Goal: Task Accomplishment & Management: Manage account settings

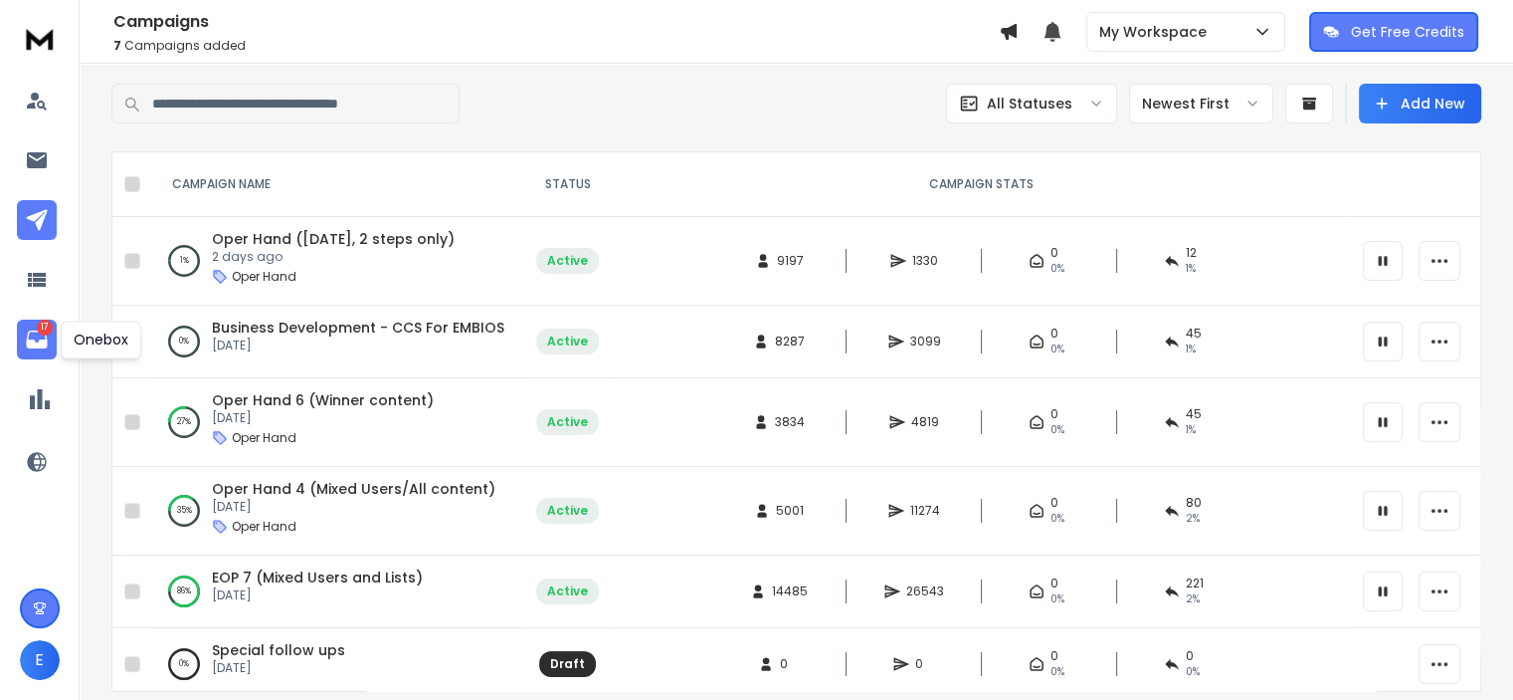
click at [48, 335] on p "17" at bounding box center [45, 327] width 16 height 16
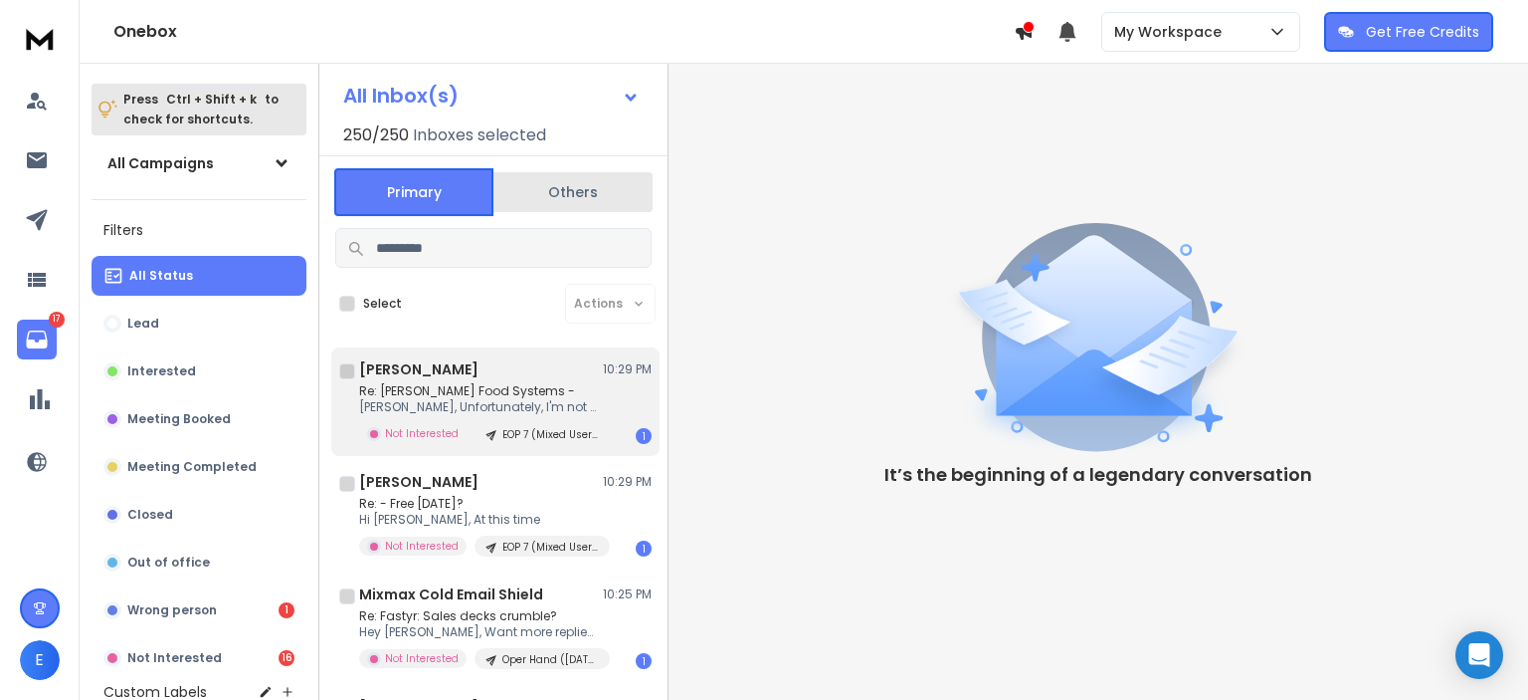
click at [516, 399] on p "[PERSON_NAME], Unfortunately, I'm not a" at bounding box center [478, 407] width 239 height 16
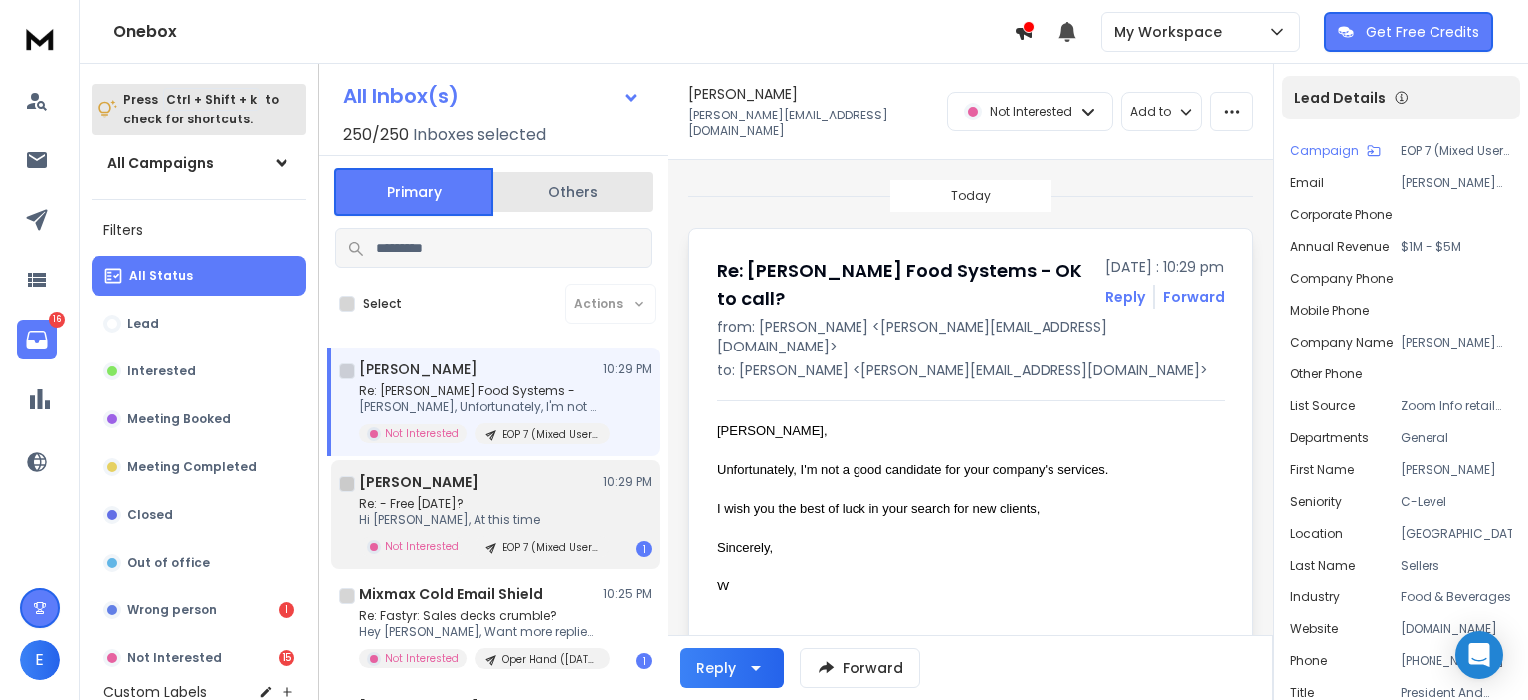
click at [525, 505] on p "Re: - Free [DATE]?" at bounding box center [478, 504] width 239 height 16
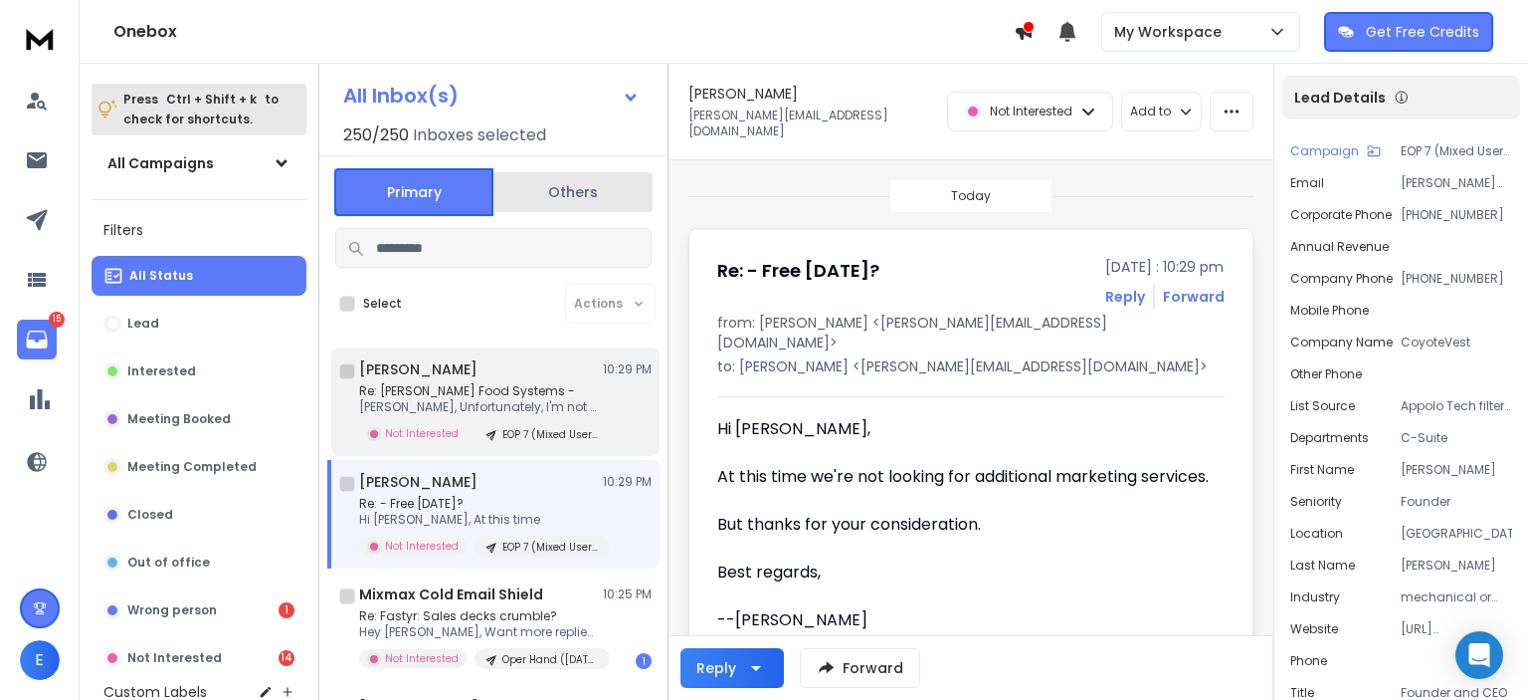
scroll to position [100, 0]
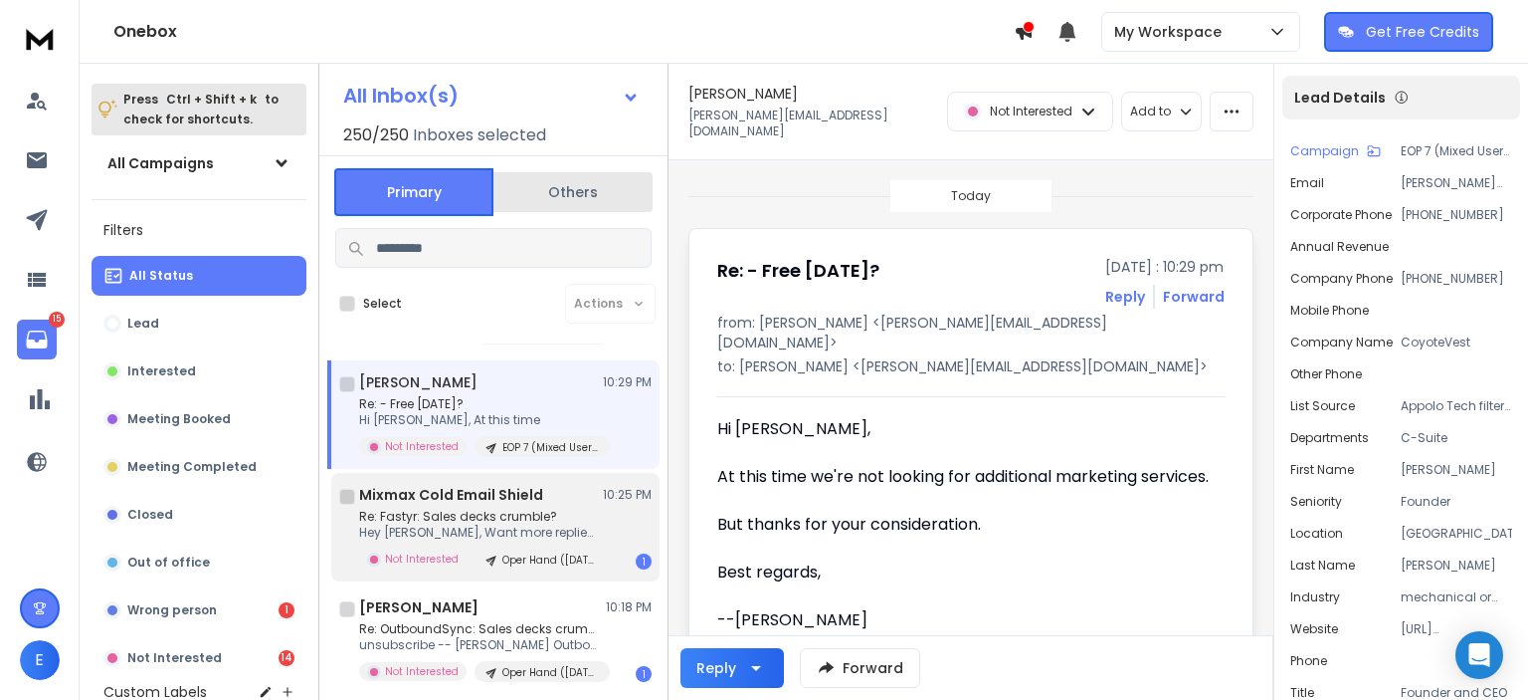
click at [476, 533] on p "Hey [PERSON_NAME], Want more replies to" at bounding box center [478, 532] width 239 height 16
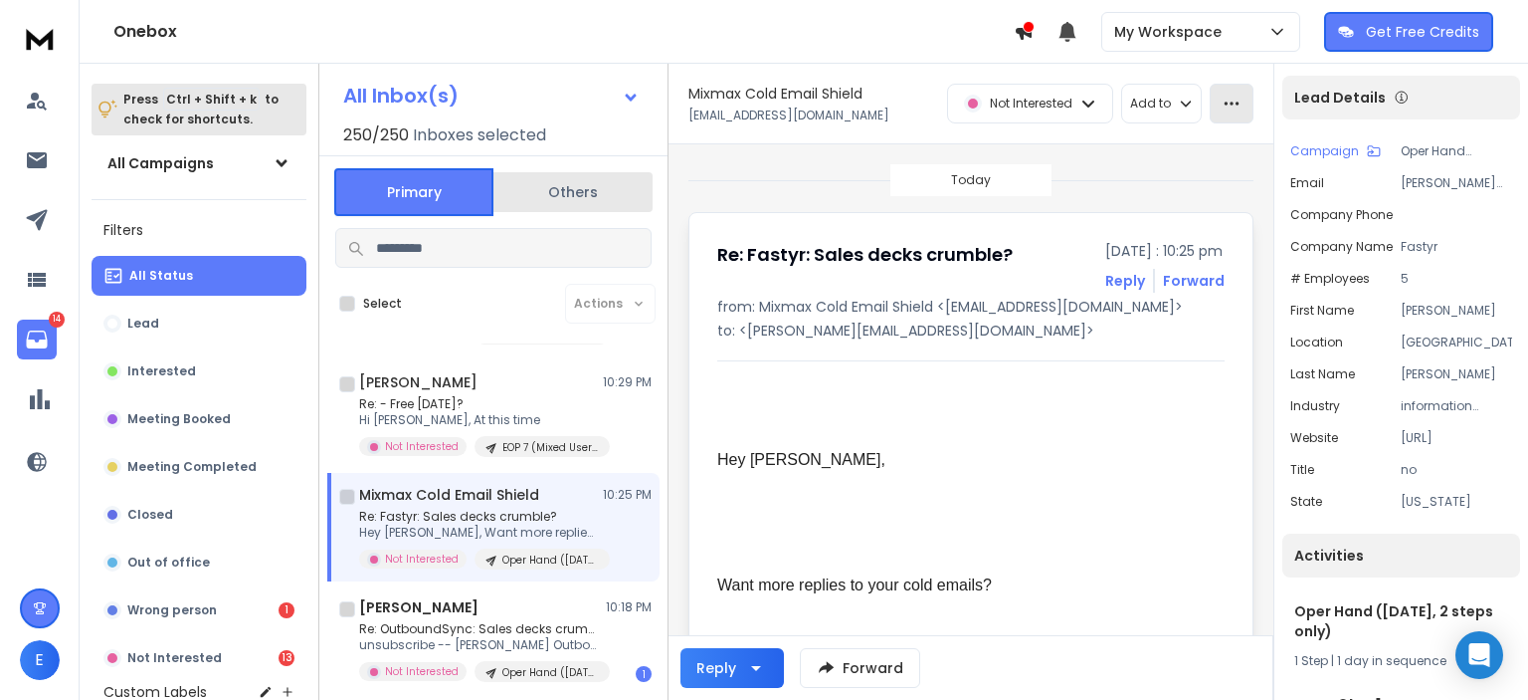
click at [1213, 92] on button "button" at bounding box center [1232, 104] width 44 height 40
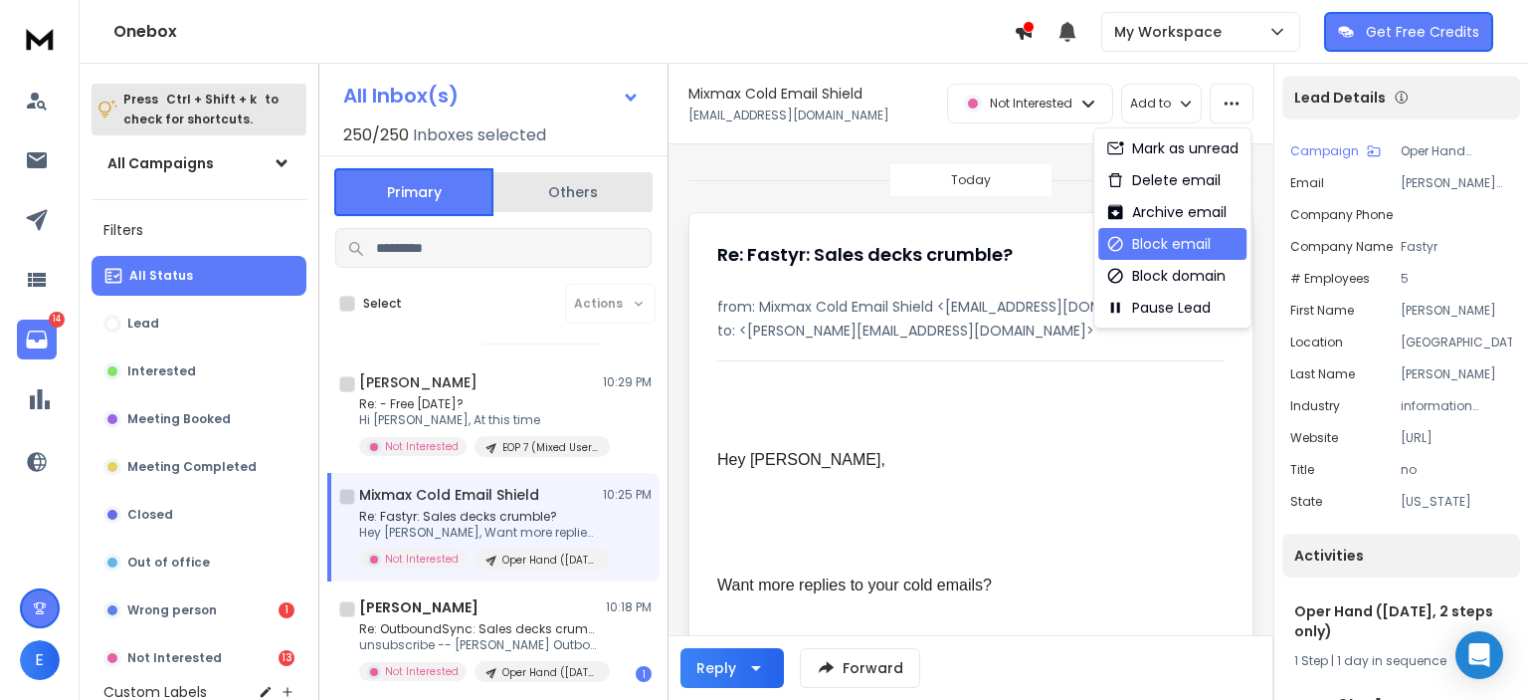
click at [1182, 246] on div "Block email" at bounding box center [1158, 244] width 104 height 20
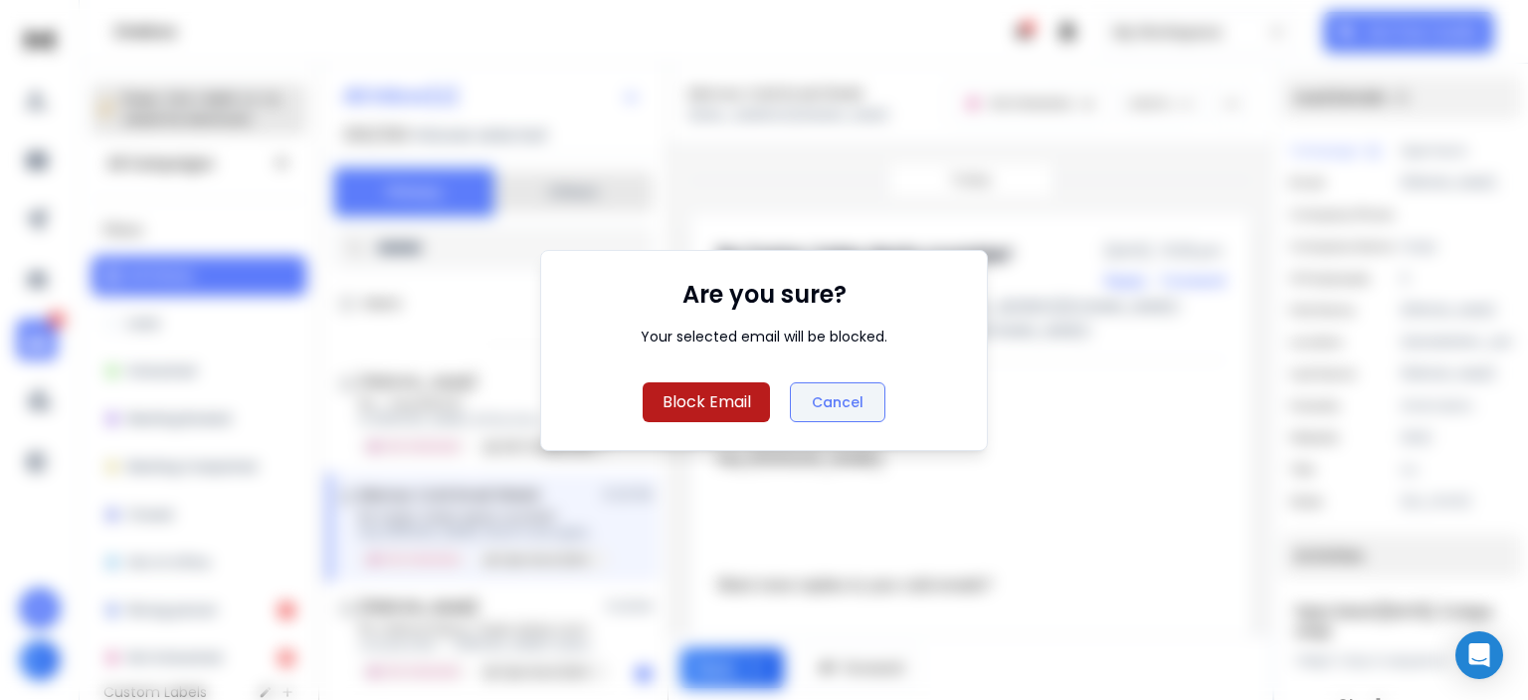
click at [721, 396] on button "Block Email" at bounding box center [706, 402] width 127 height 40
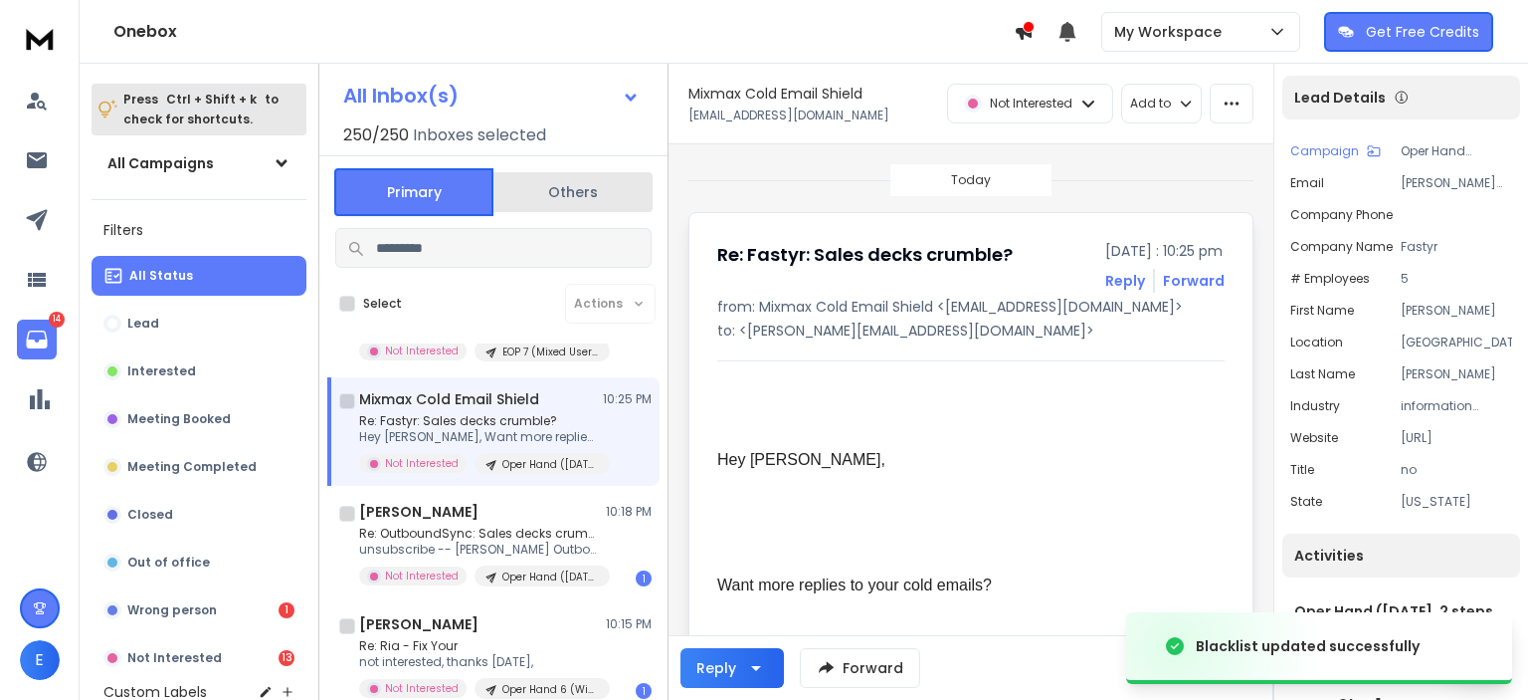
scroll to position [199, 0]
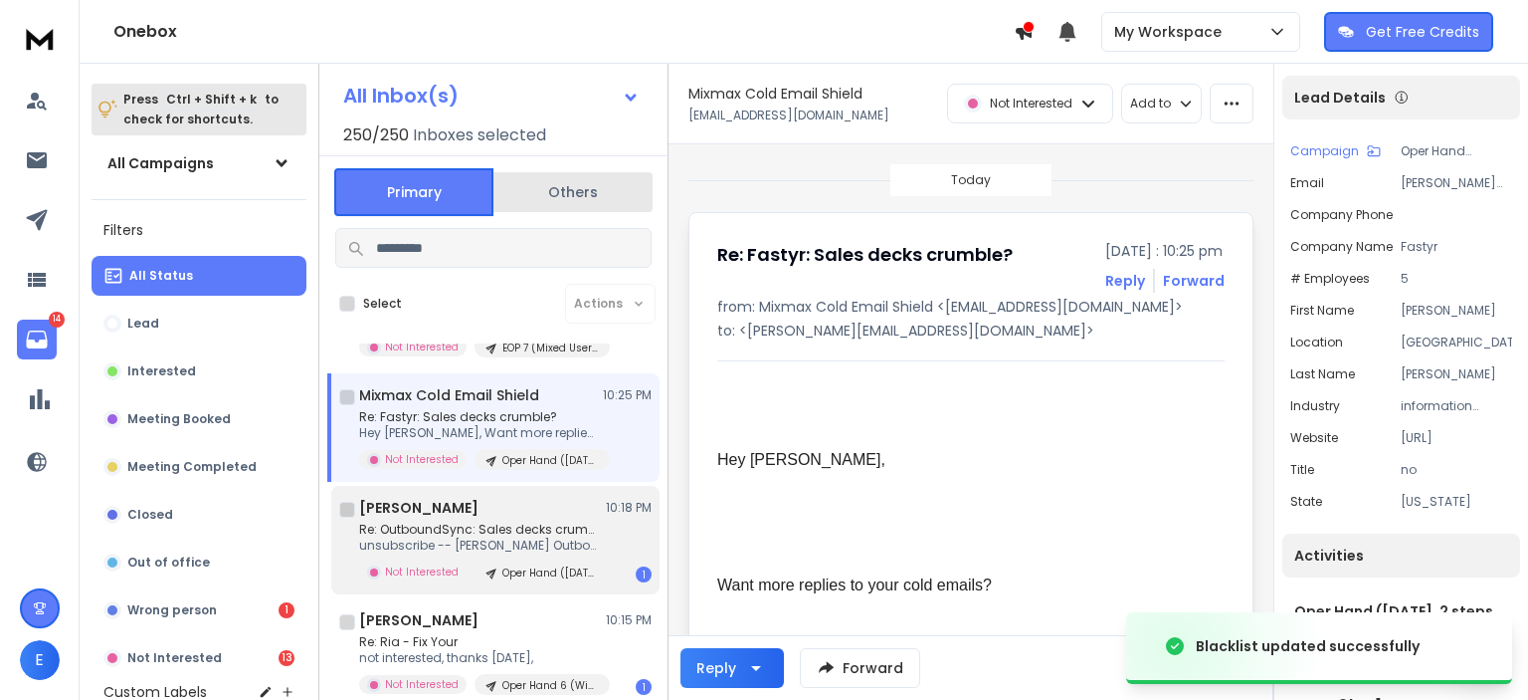
click at [454, 505] on div "Harris Kenny 10:18 PM" at bounding box center [505, 508] width 293 height 20
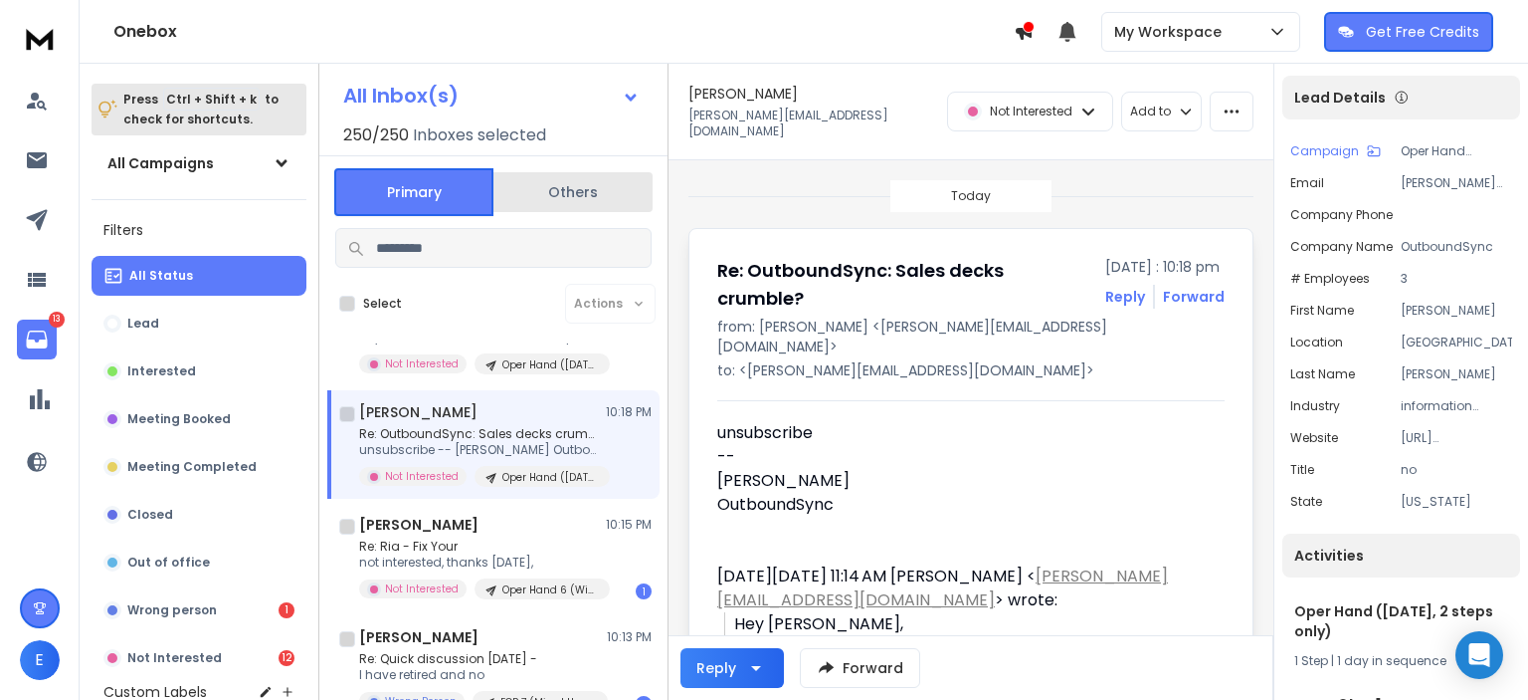
scroll to position [299, 0]
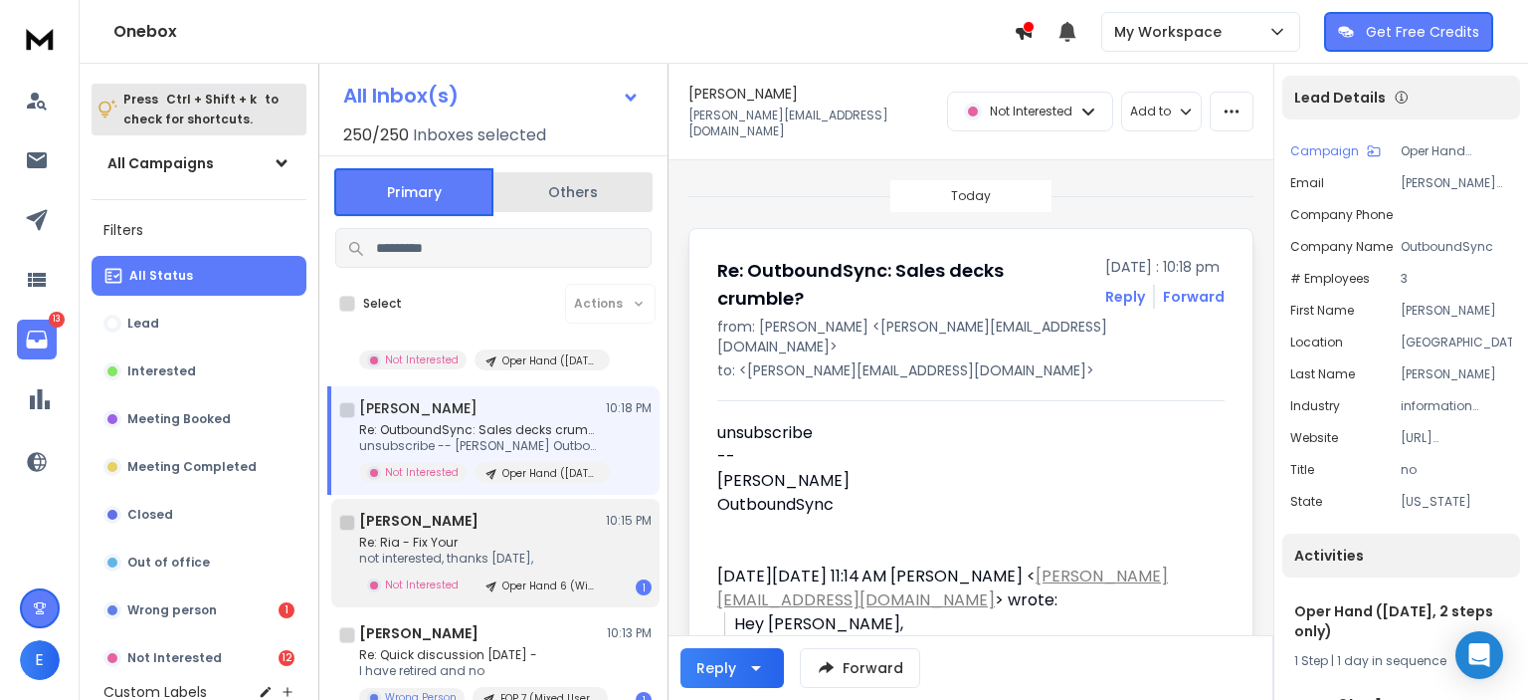
click at [457, 532] on div "Ria Hardcastle 10:15 PM Re: Ria - Fix Your not interested, thanks On Mon, Not I…" at bounding box center [505, 552] width 293 height 85
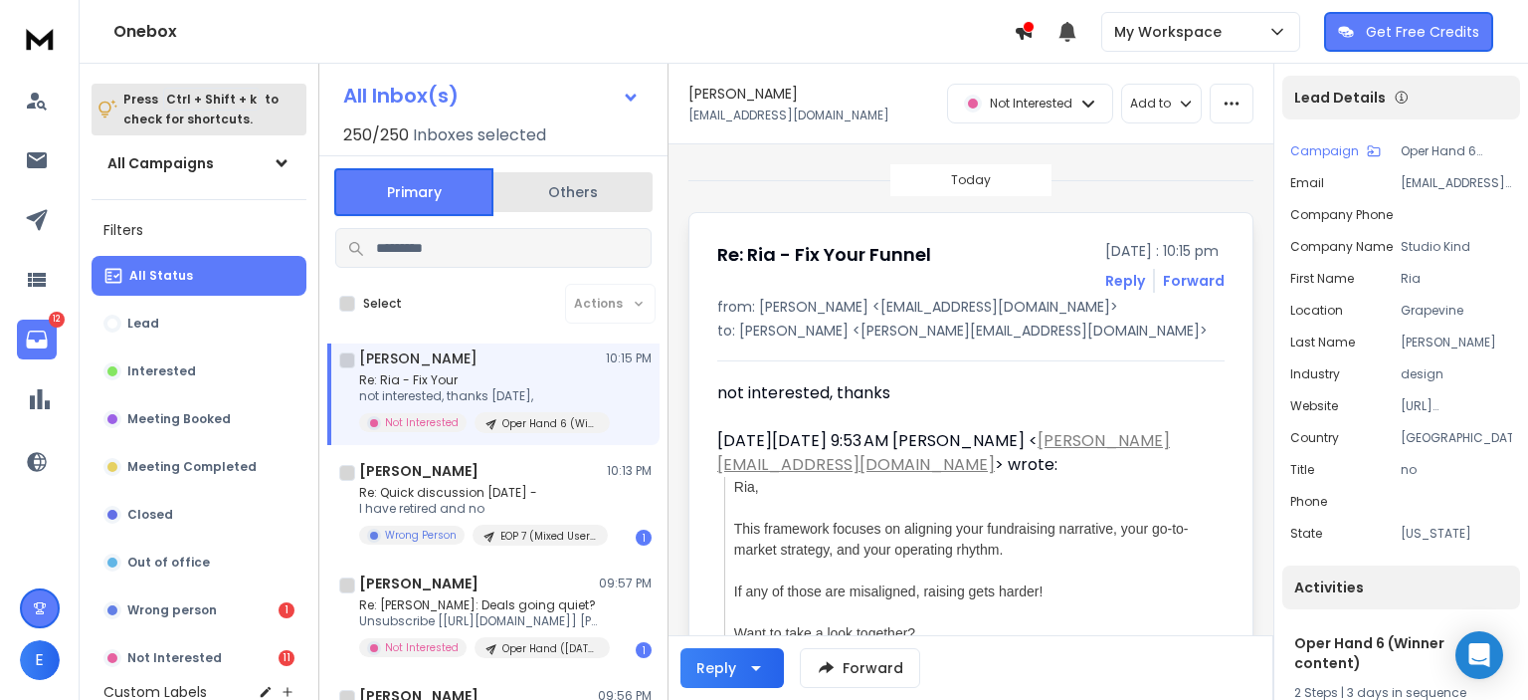
scroll to position [498, 0]
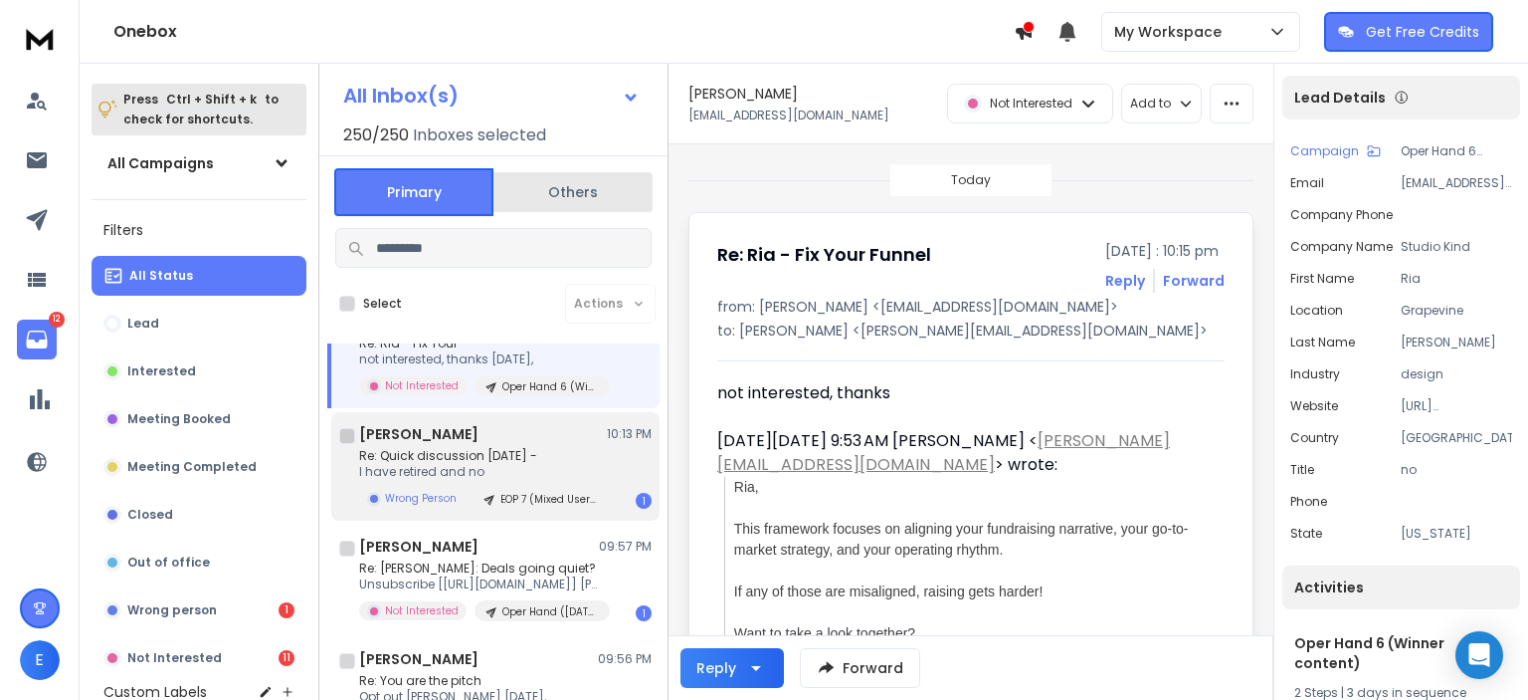
click at [452, 464] on p "I have retired and no" at bounding box center [478, 472] width 239 height 16
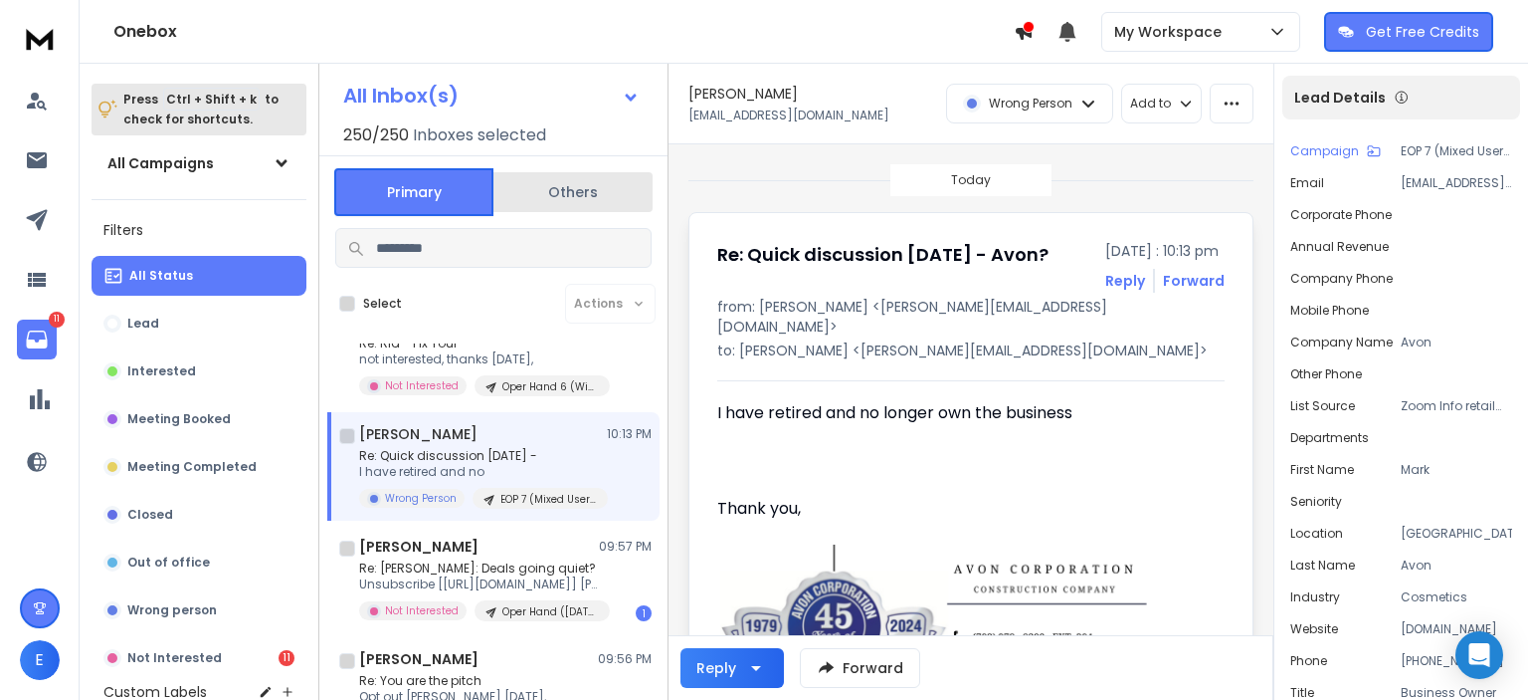
scroll to position [597, 0]
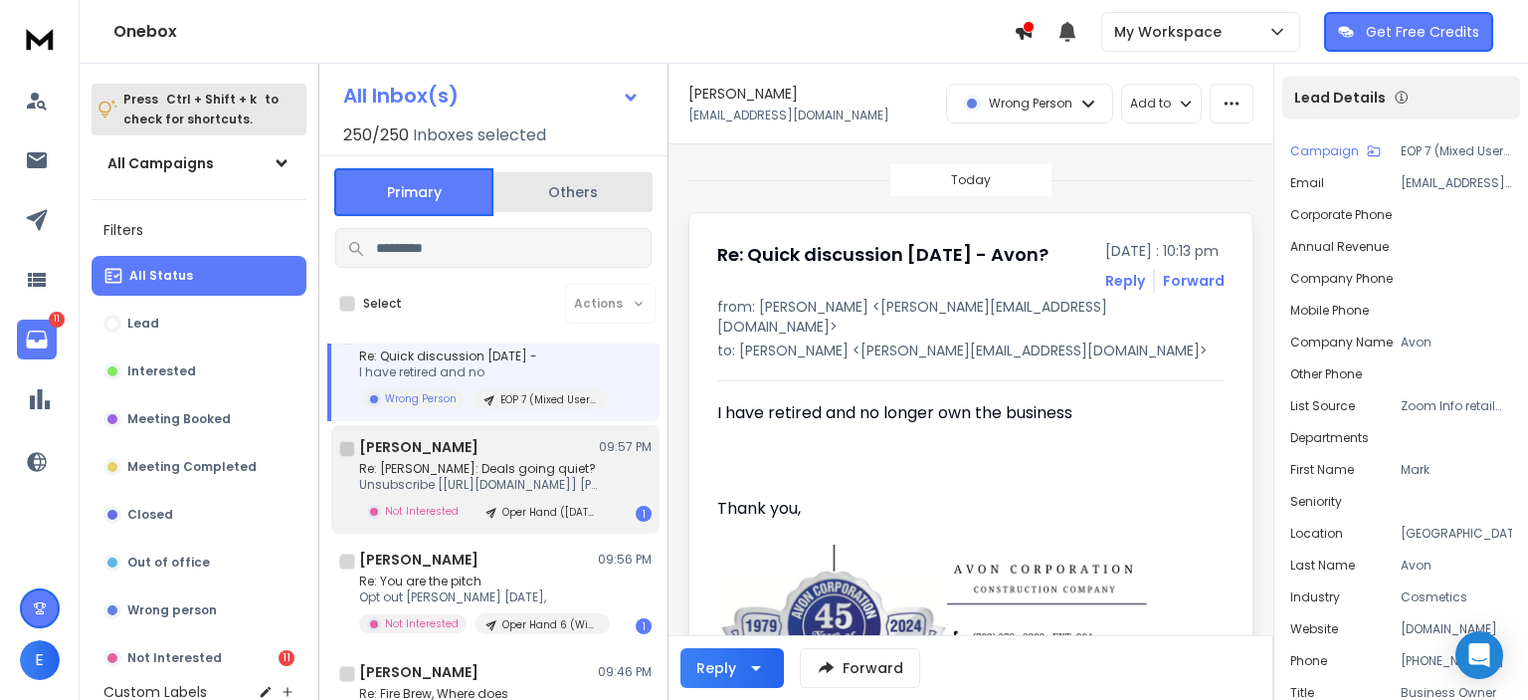
click at [452, 489] on p "Unsubscribe [[URL][DOMAIN_NAME]] [PERSON_NAME] Founder - [DOMAIN_NAME] [[URL][D…" at bounding box center [478, 485] width 239 height 16
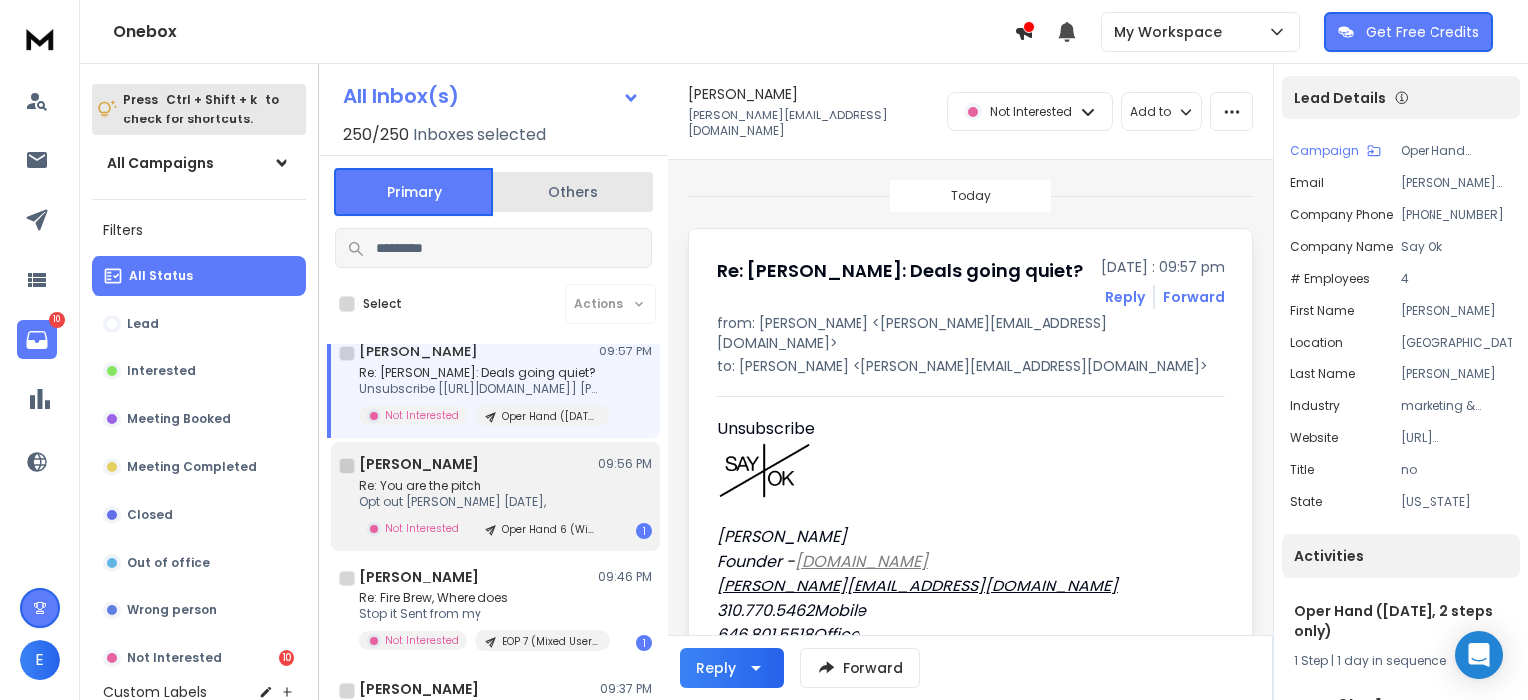
scroll to position [697, 0]
click at [486, 477] on p "Re: You are the pitch" at bounding box center [478, 482] width 239 height 16
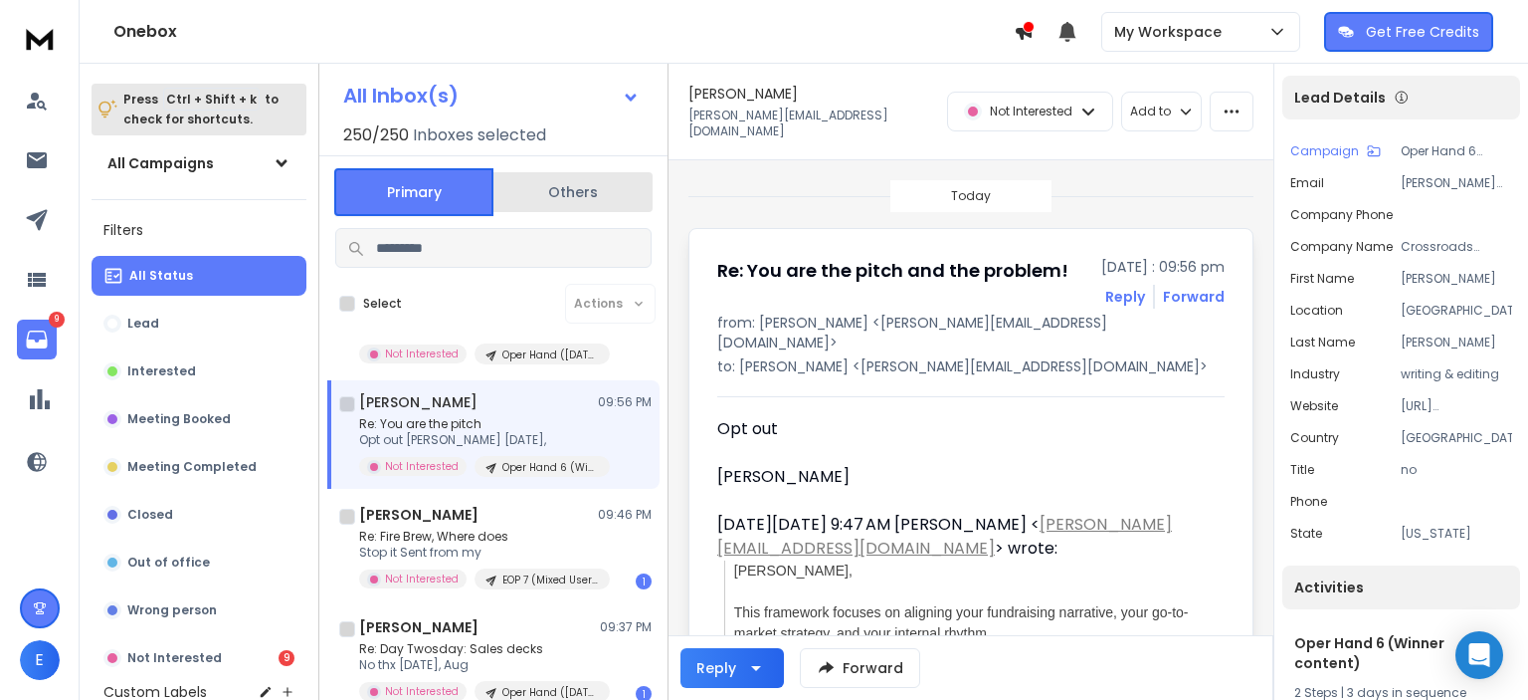
scroll to position [796, 0]
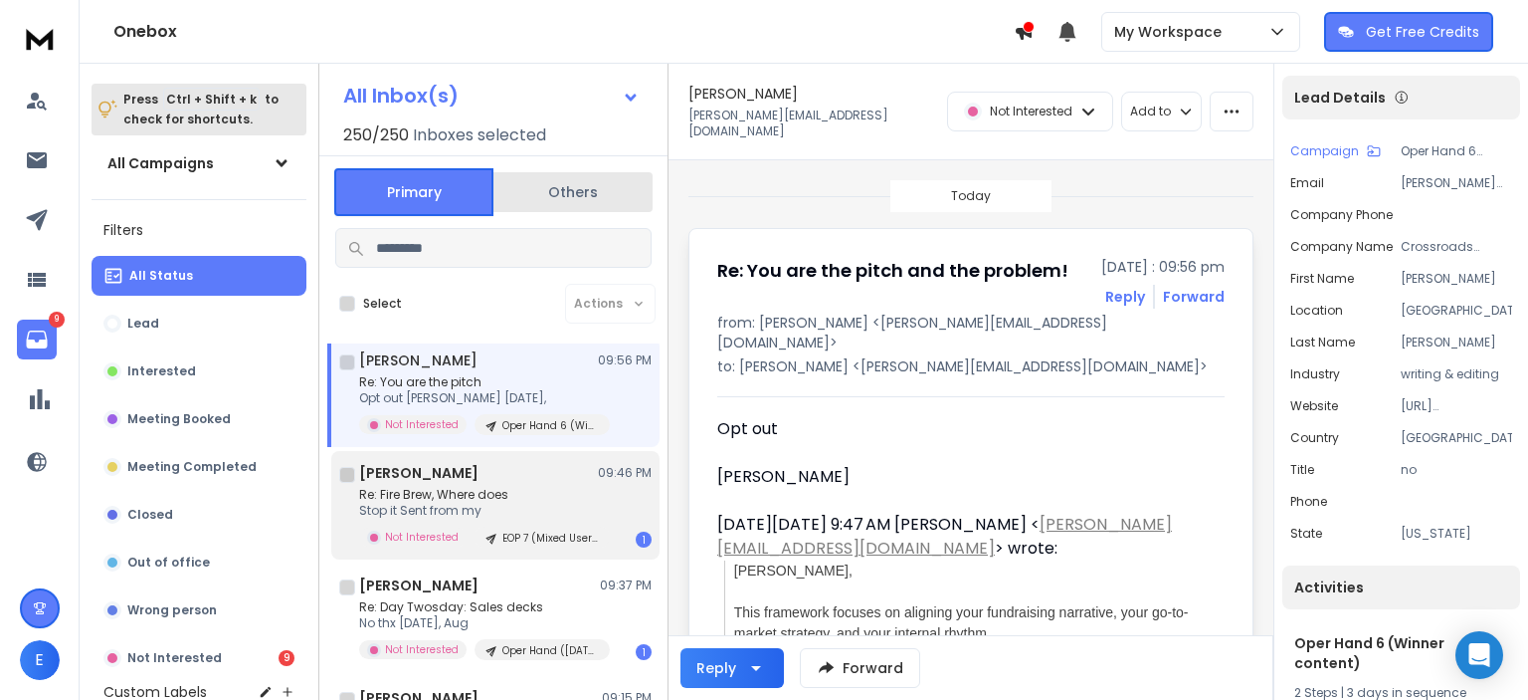
click at [483, 508] on p "Stop it Sent from my" at bounding box center [478, 510] width 239 height 16
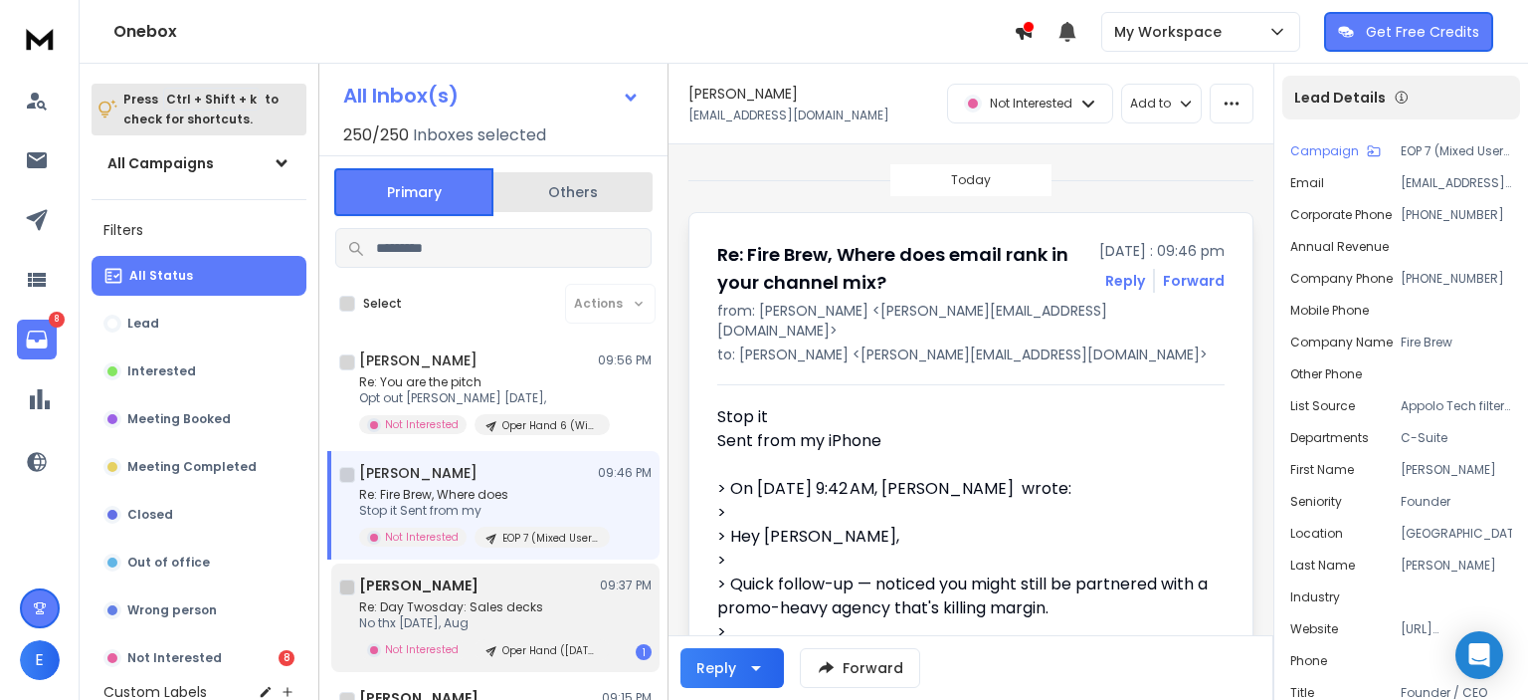
click at [487, 599] on p "Re: Day Twosday: Sales decks" at bounding box center [478, 607] width 239 height 16
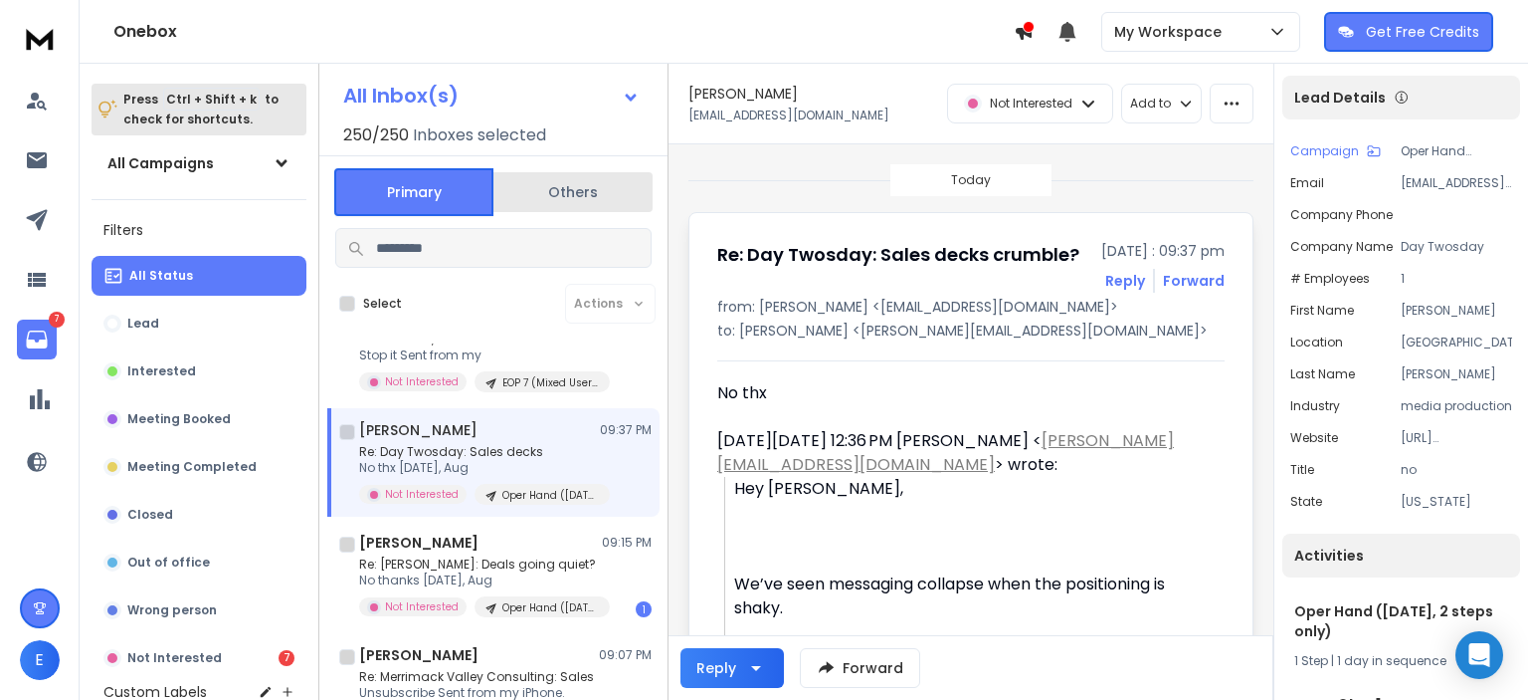
scroll to position [995, 0]
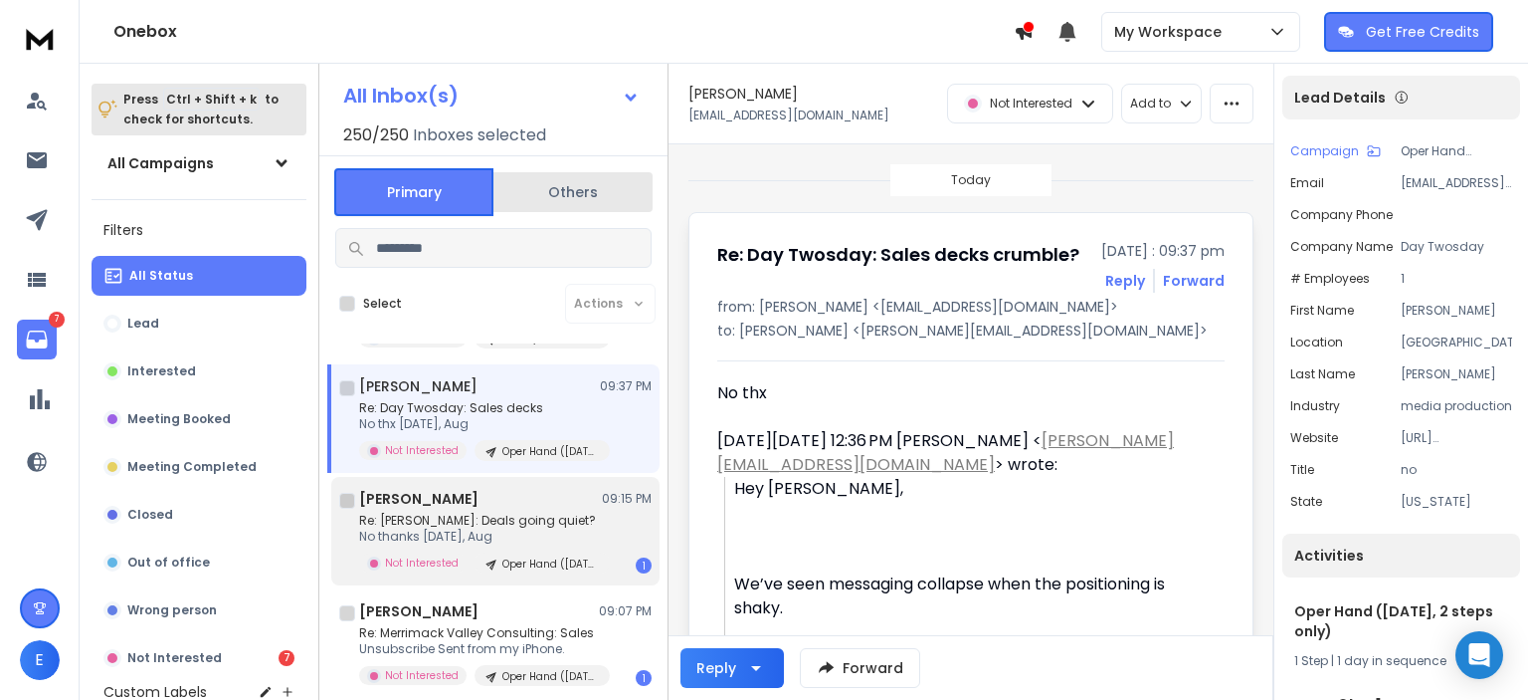
click at [494, 540] on p "No thanks [DATE], Aug" at bounding box center [478, 536] width 239 height 16
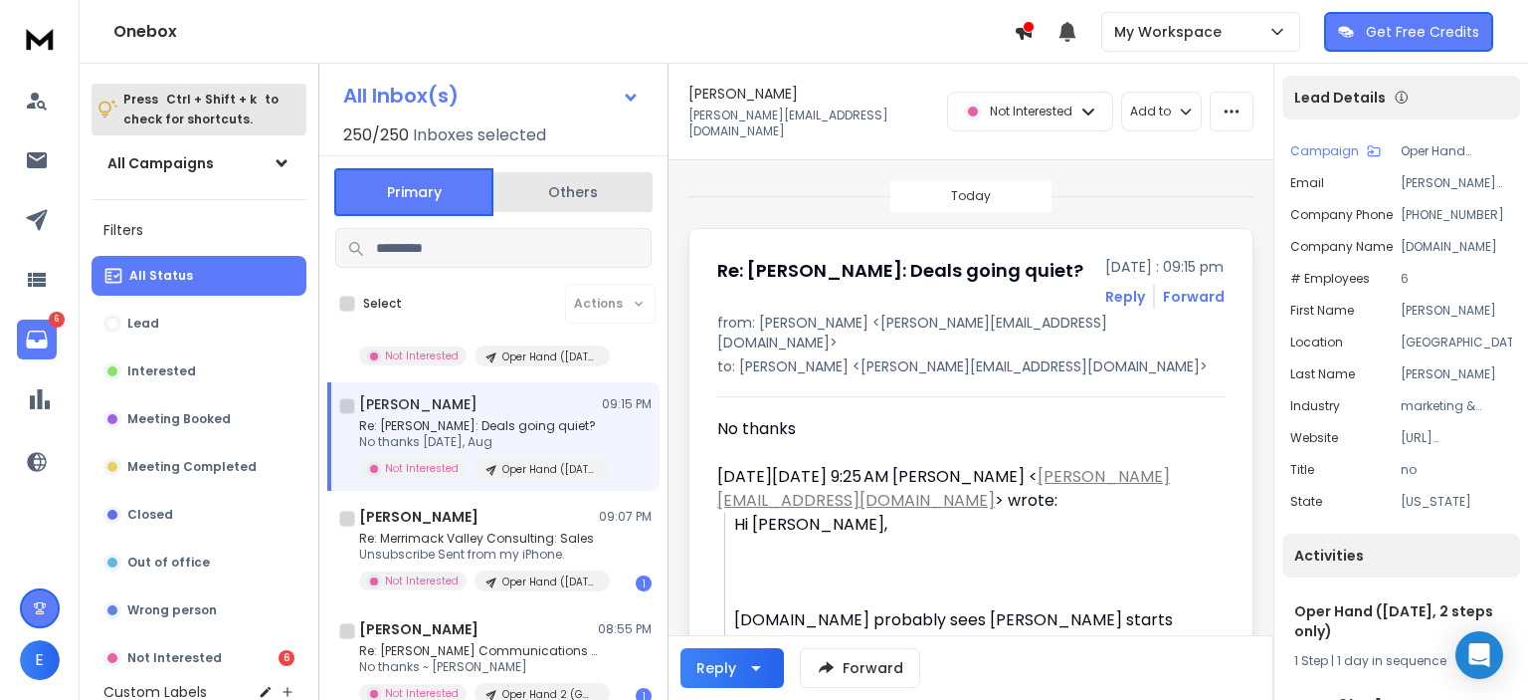
scroll to position [1095, 0]
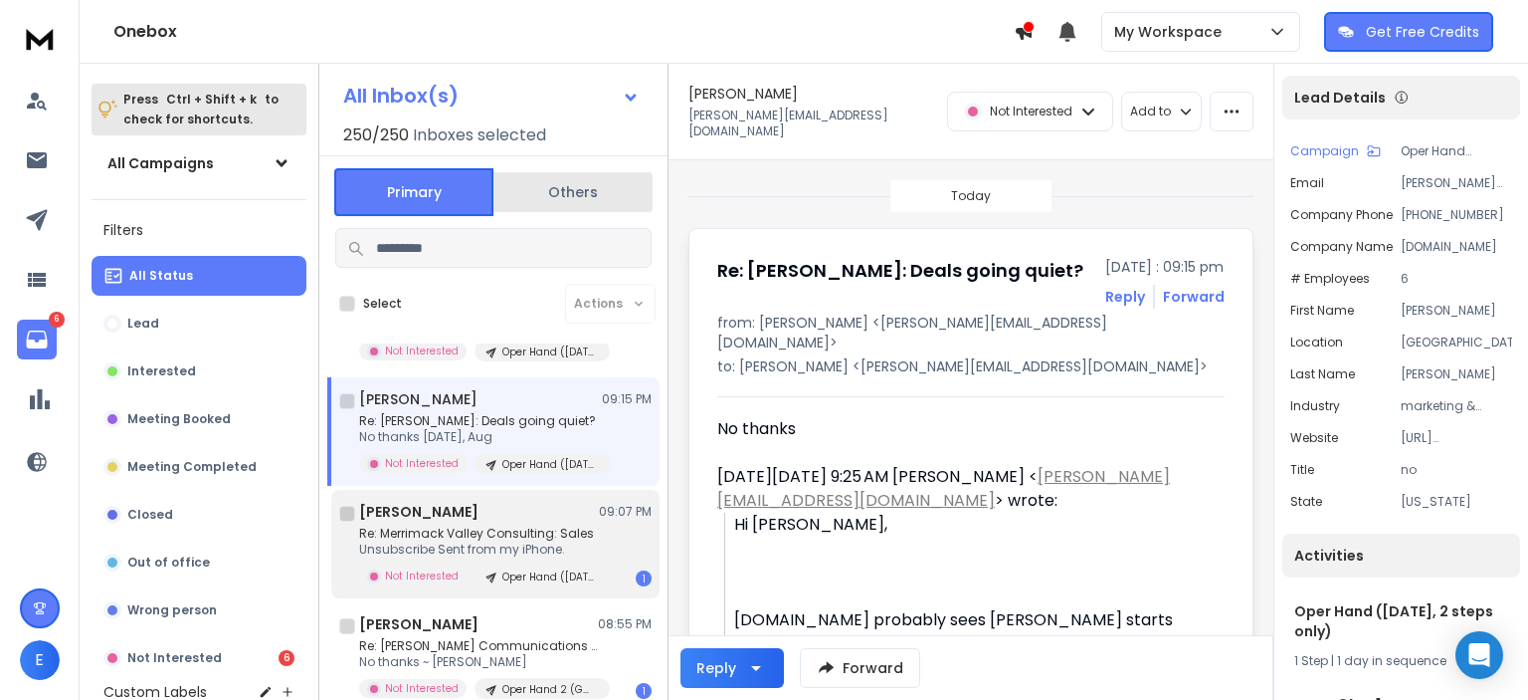
click at [490, 524] on div "Chris Patten 09:07 PM Re: Merrimack Valley Consulting: Sales Unsubscribe Sent f…" at bounding box center [505, 543] width 293 height 85
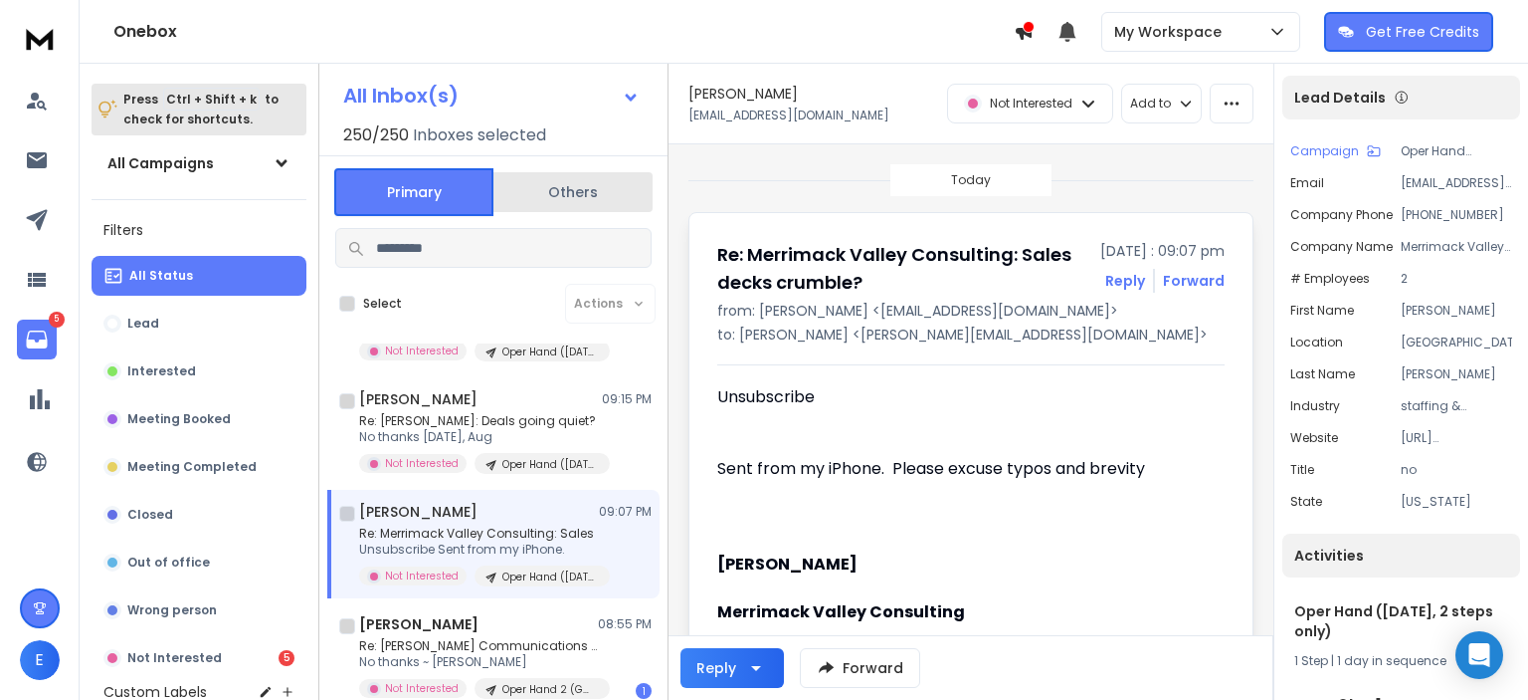
scroll to position [1294, 0]
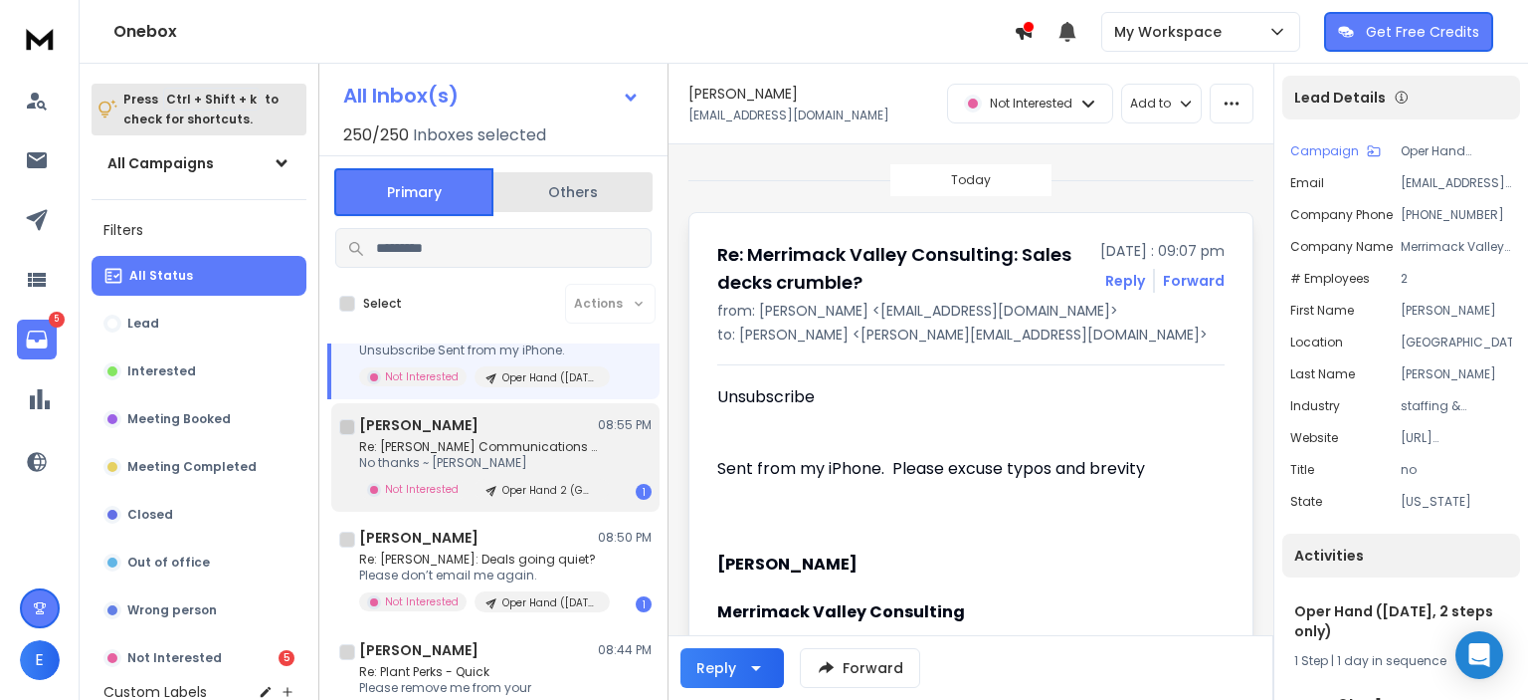
click at [472, 461] on p "No thanks ~ [PERSON_NAME]" at bounding box center [478, 463] width 239 height 16
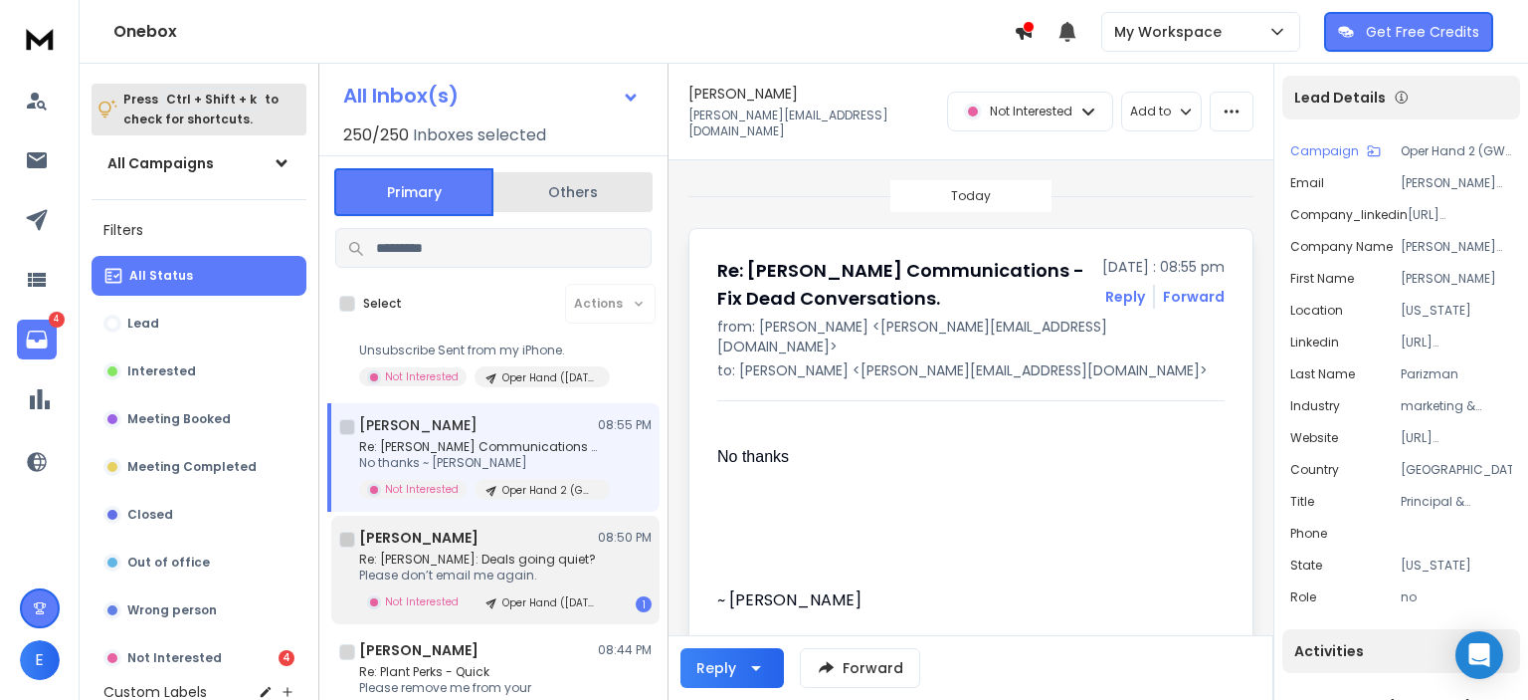
click at [464, 571] on p "Please don’t email me again." at bounding box center [478, 575] width 239 height 16
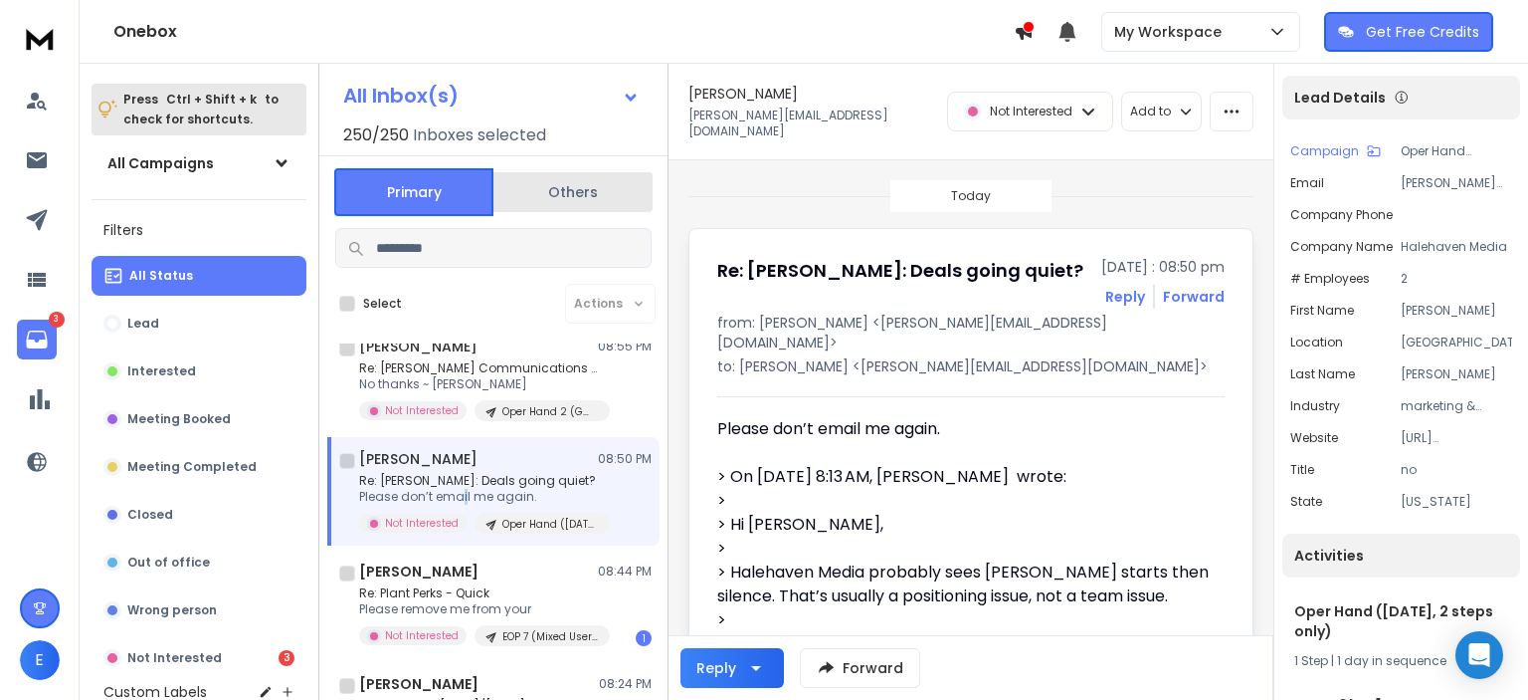
scroll to position [1393, 0]
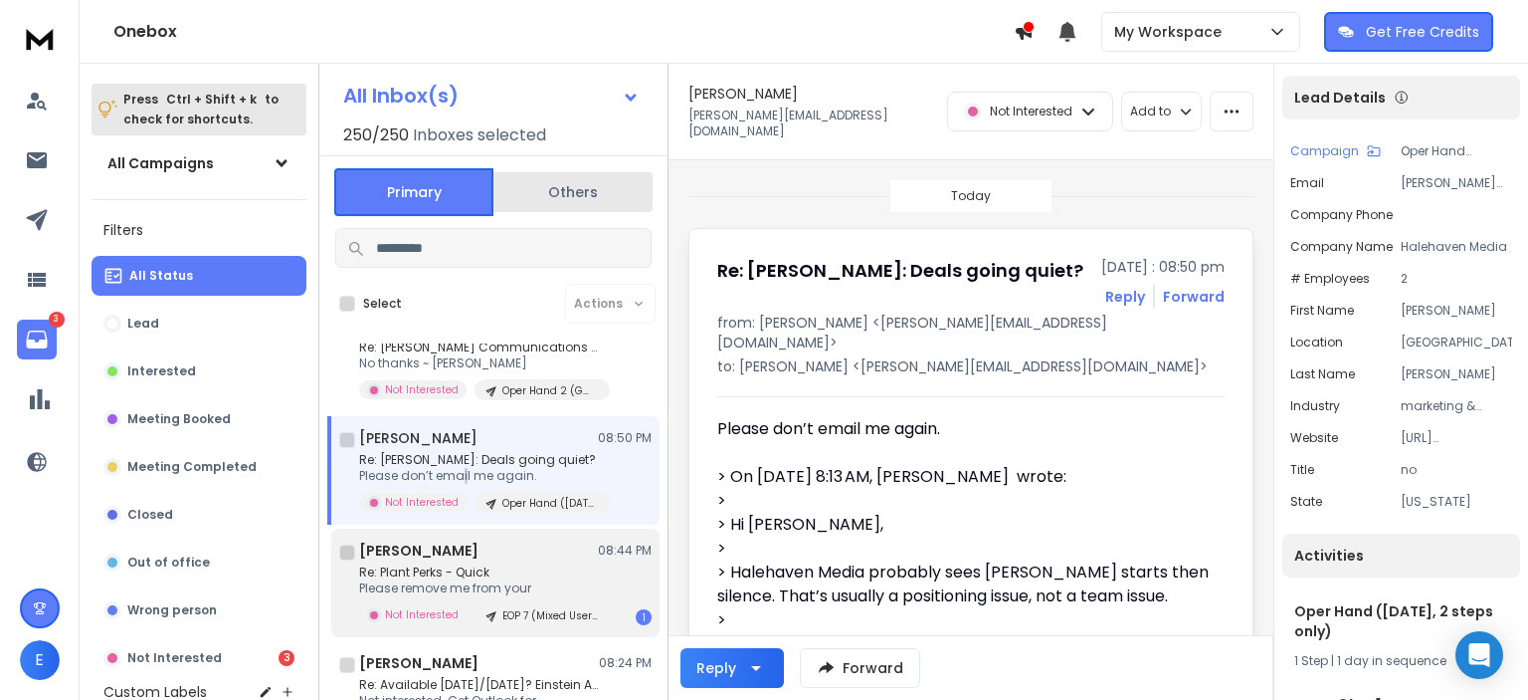
click at [464, 556] on div "Tiffany Perkins 08:44 PM" at bounding box center [505, 550] width 293 height 20
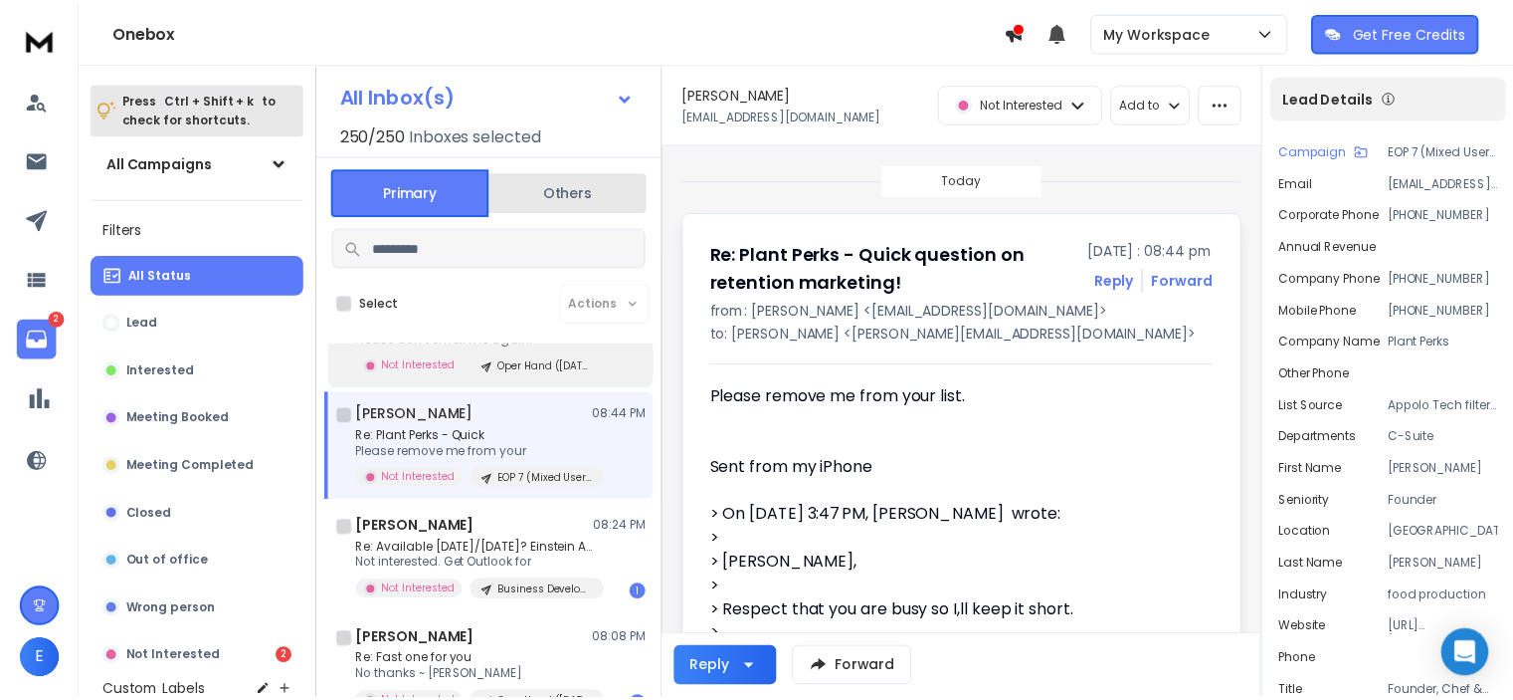
scroll to position [1592, 0]
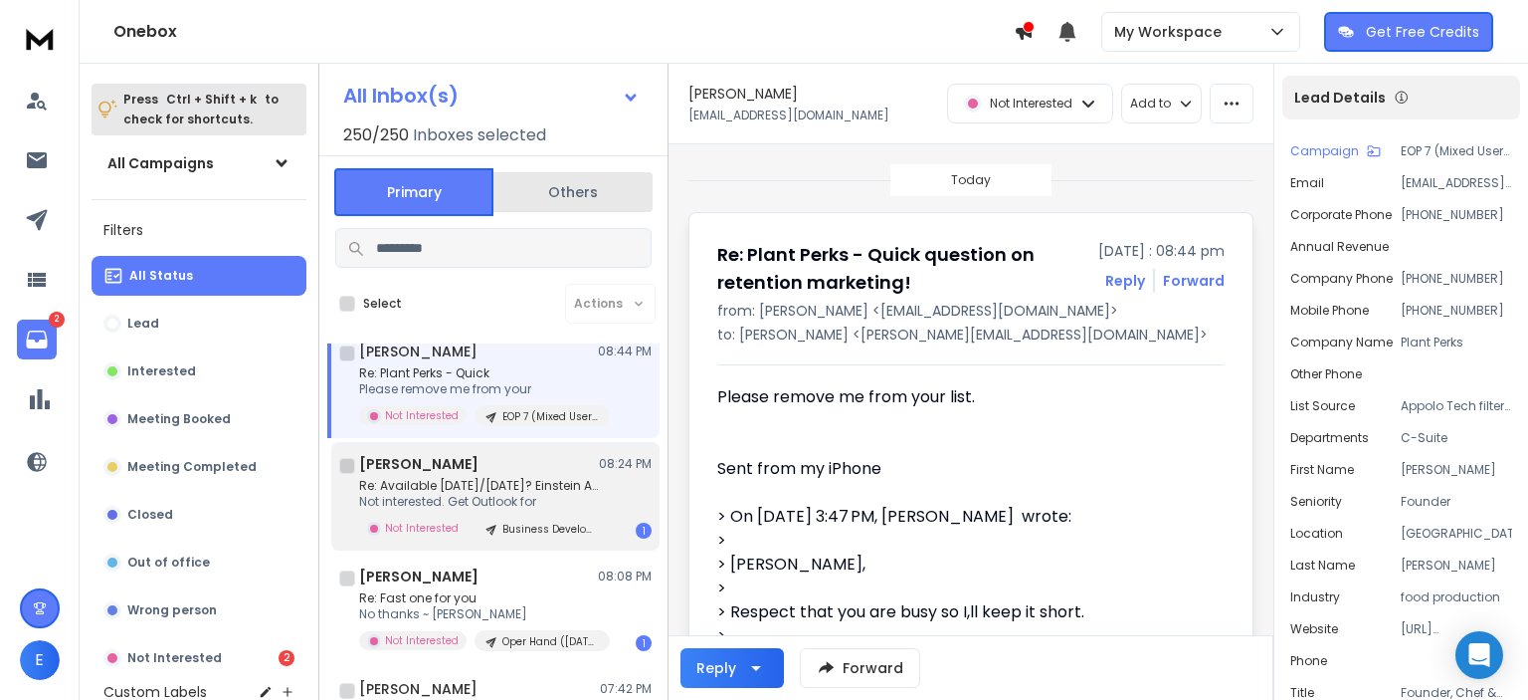
click at [478, 501] on p "Not interested. Get Outlook for" at bounding box center [478, 502] width 239 height 16
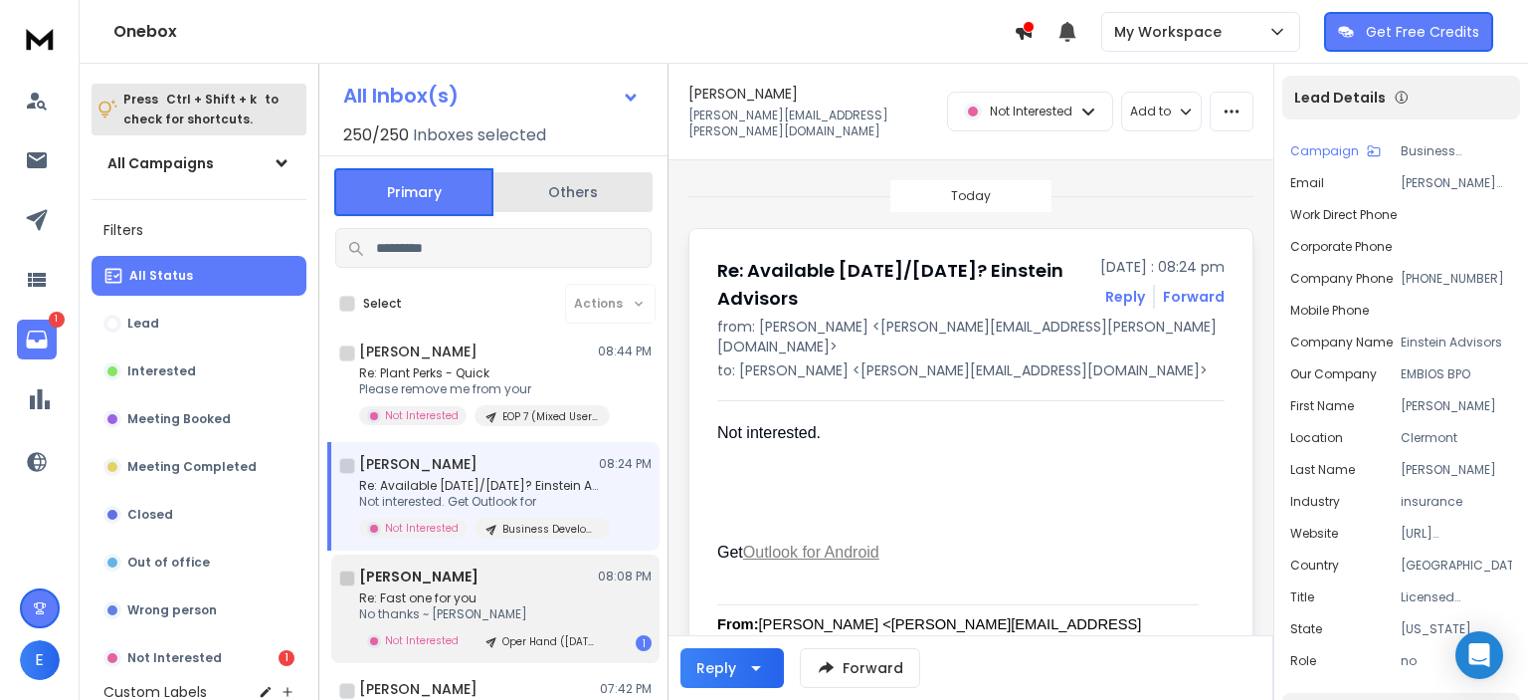
click at [482, 612] on p "No thanks ~ [PERSON_NAME]" at bounding box center [478, 614] width 239 height 16
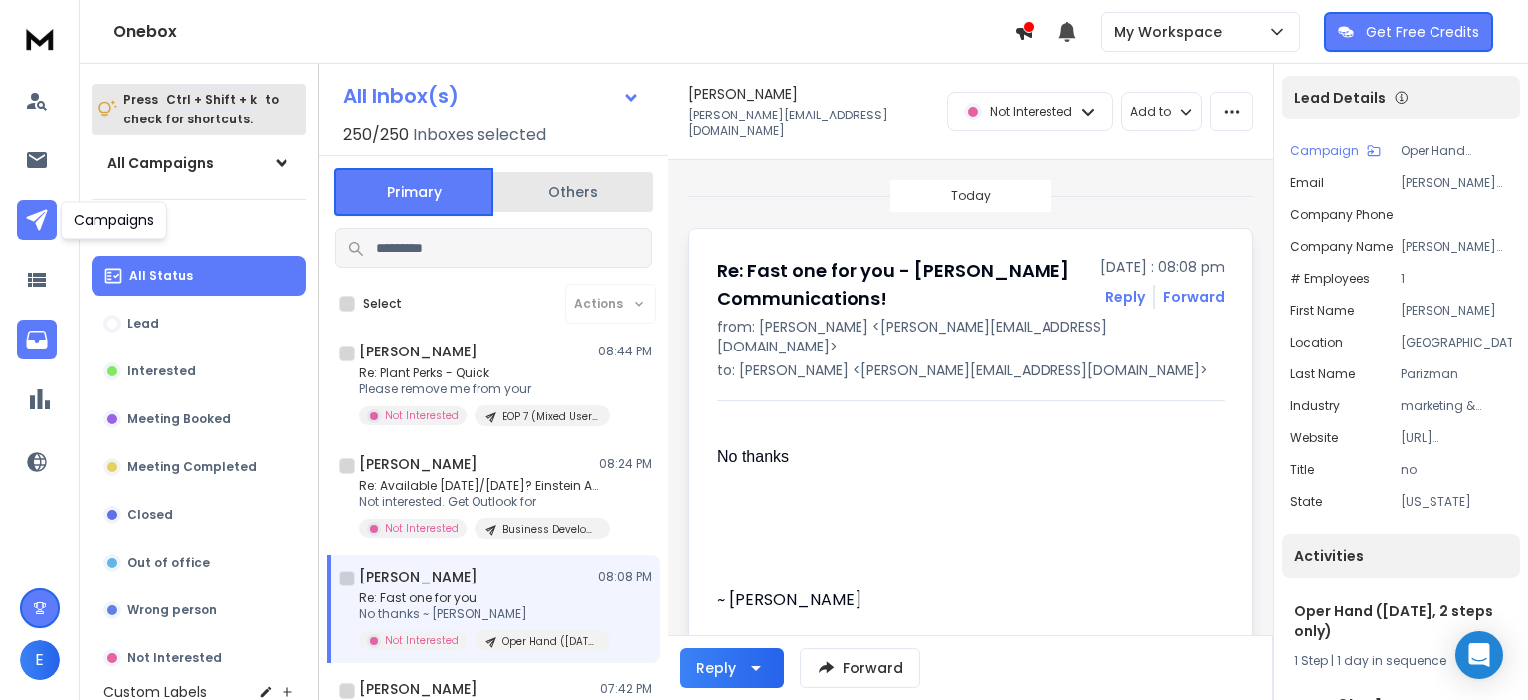
click at [47, 214] on icon at bounding box center [37, 220] width 24 height 24
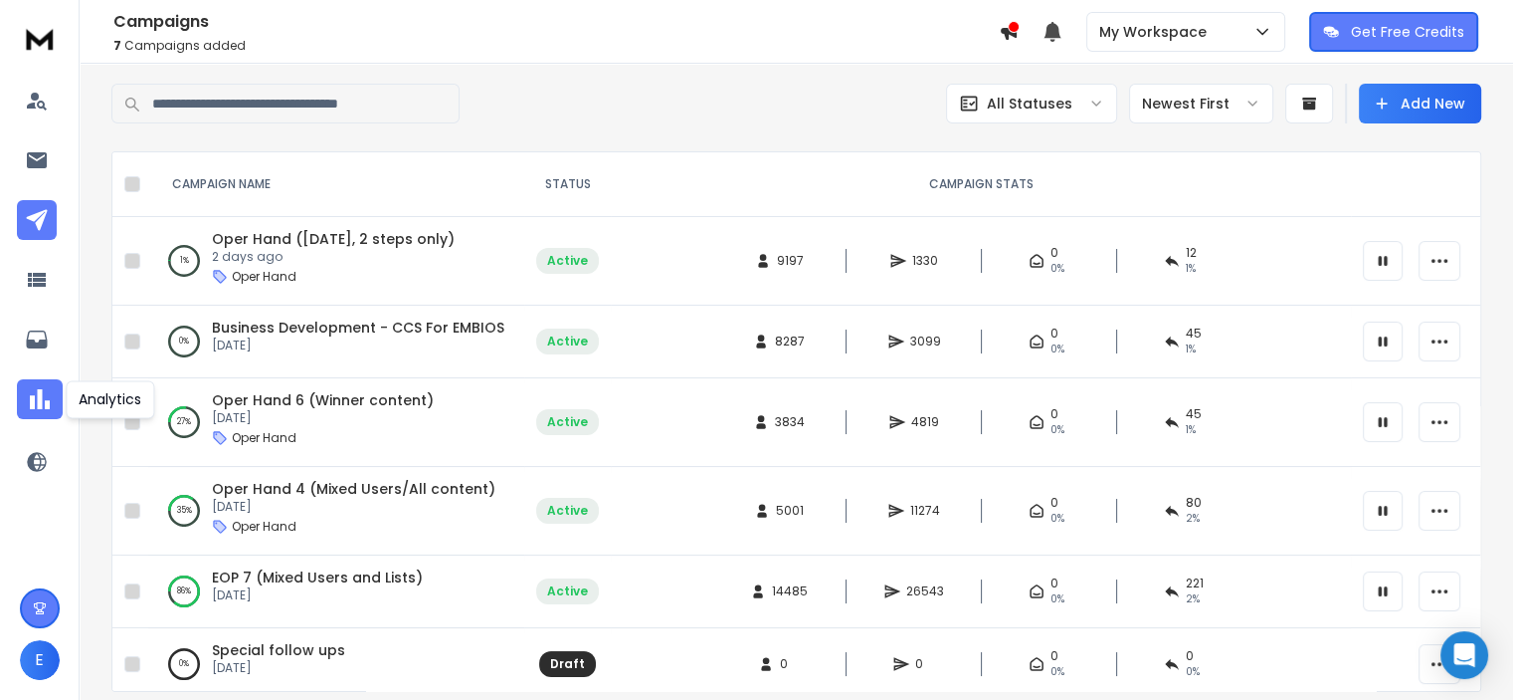
click at [31, 389] on icon at bounding box center [40, 399] width 30 height 30
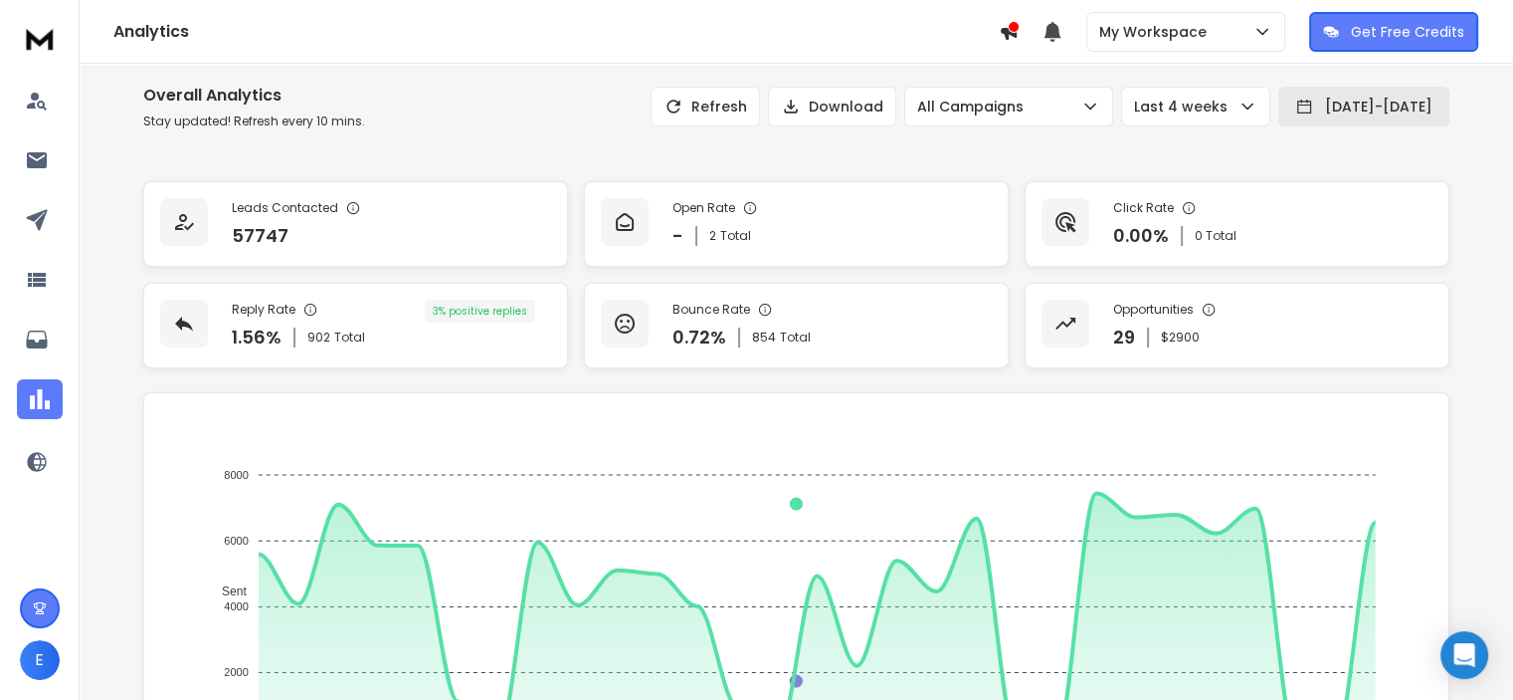
click at [1302, 115] on button "21 Jul 2025 - 18 Aug 2025" at bounding box center [1364, 107] width 171 height 40
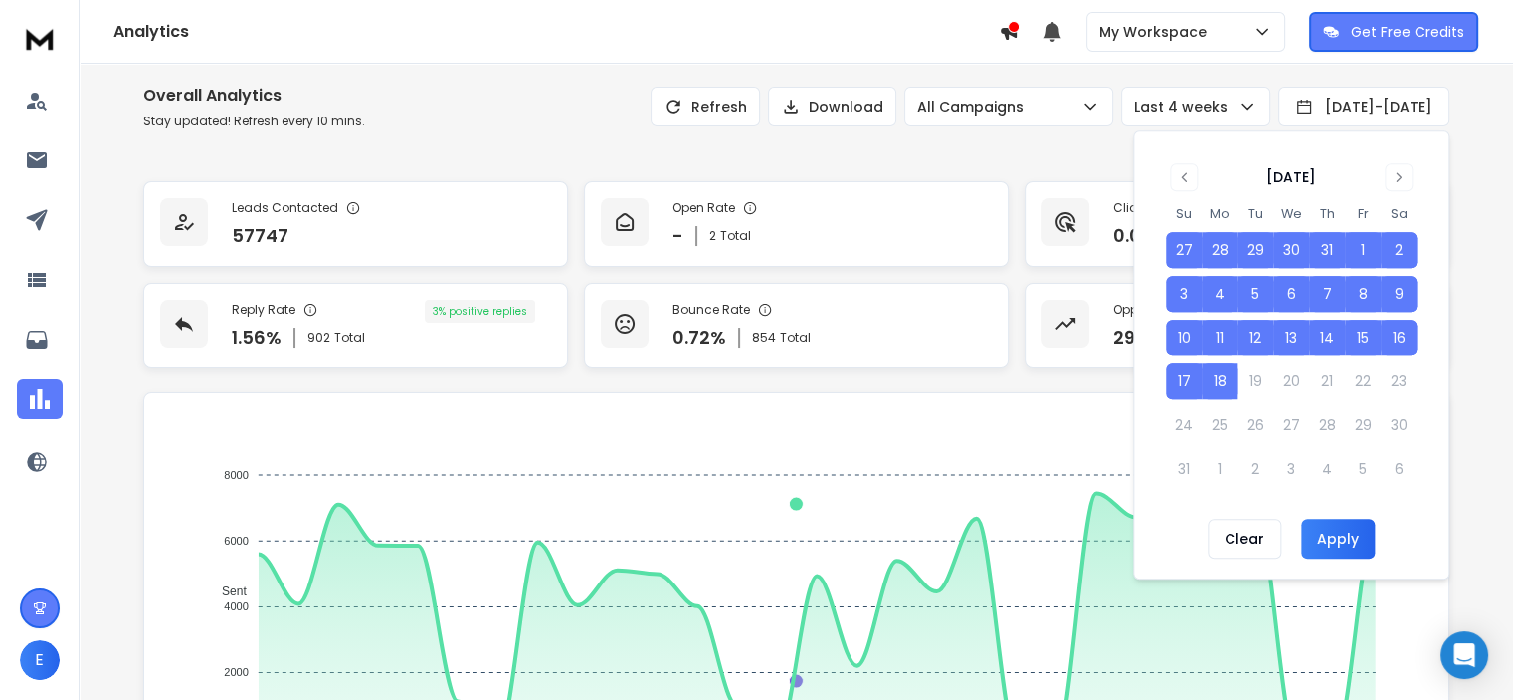
click at [1214, 384] on button "18" at bounding box center [1220, 381] width 36 height 36
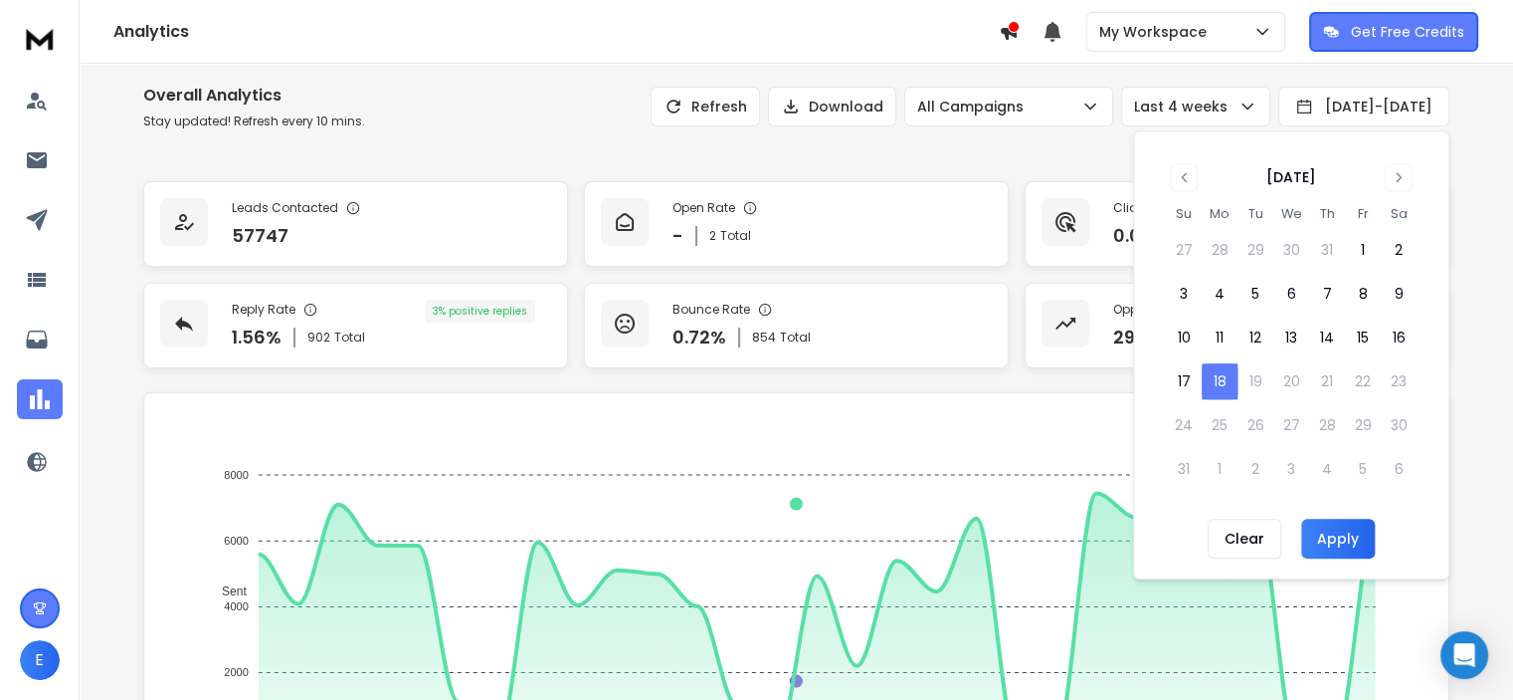
click at [1326, 534] on button "Apply" at bounding box center [1338, 538] width 74 height 40
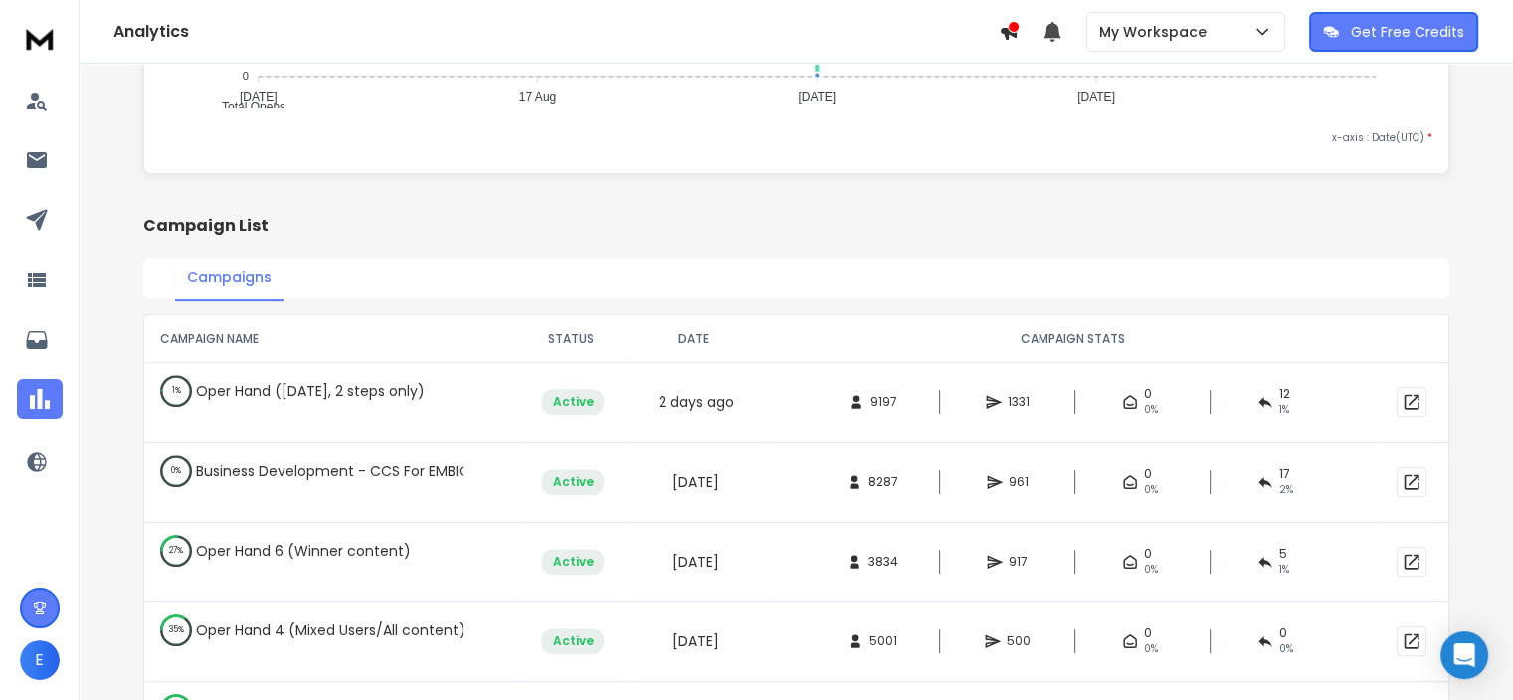
scroll to position [821, 0]
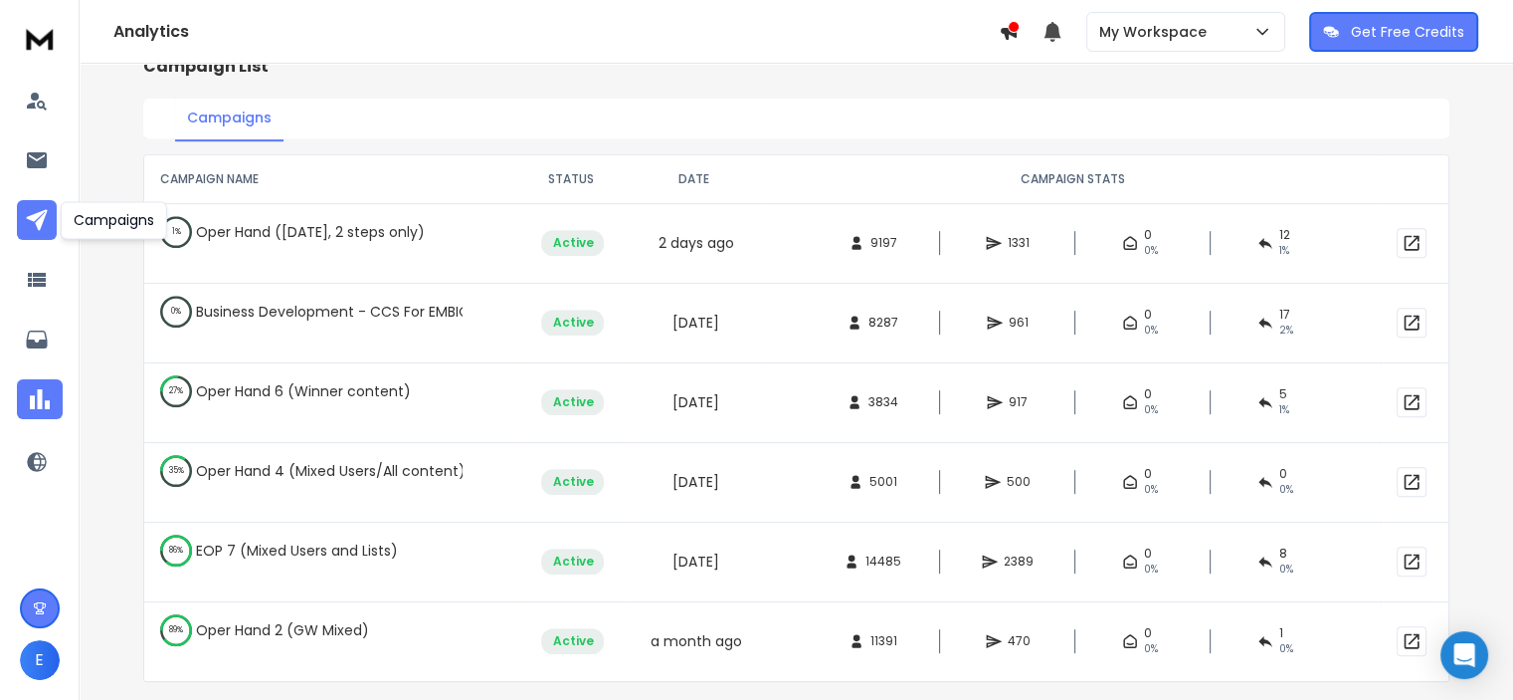
click at [44, 216] on icon at bounding box center [36, 219] width 21 height 21
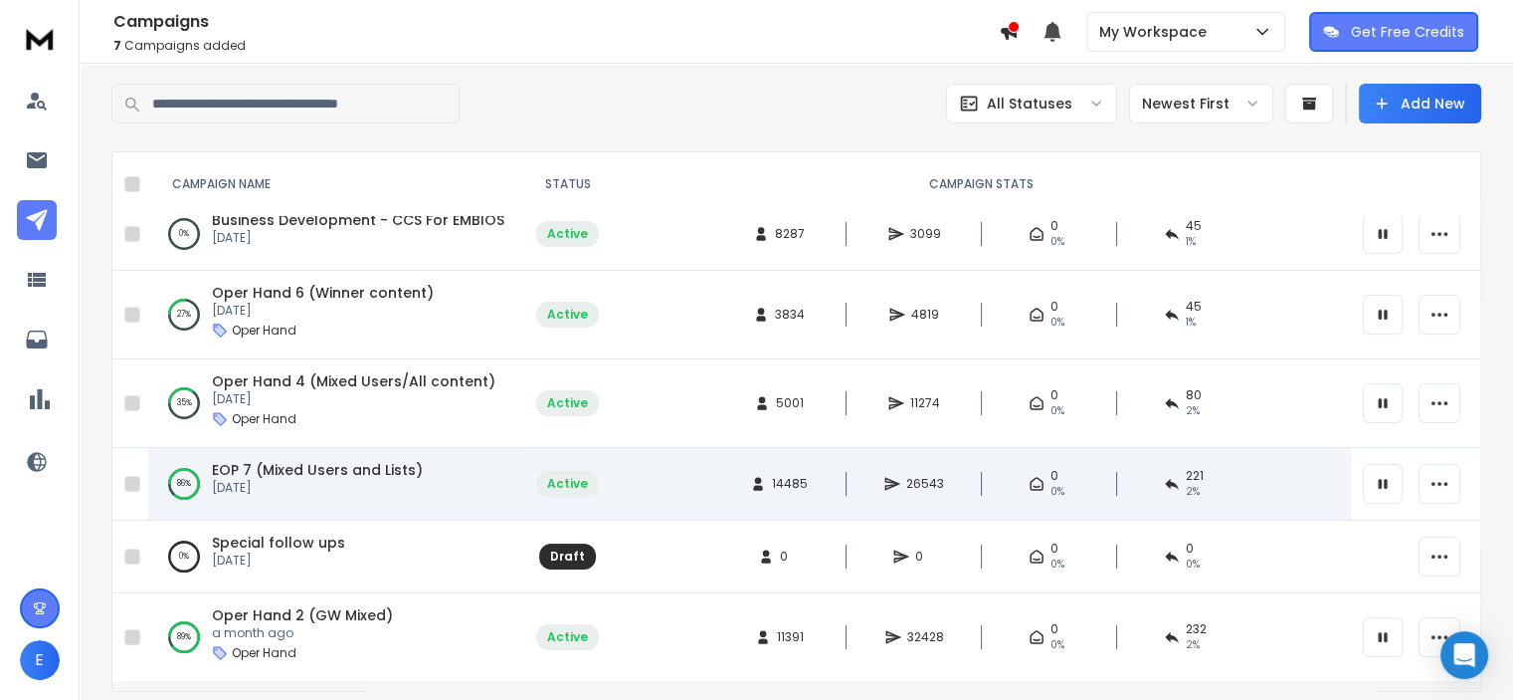
scroll to position [111, 0]
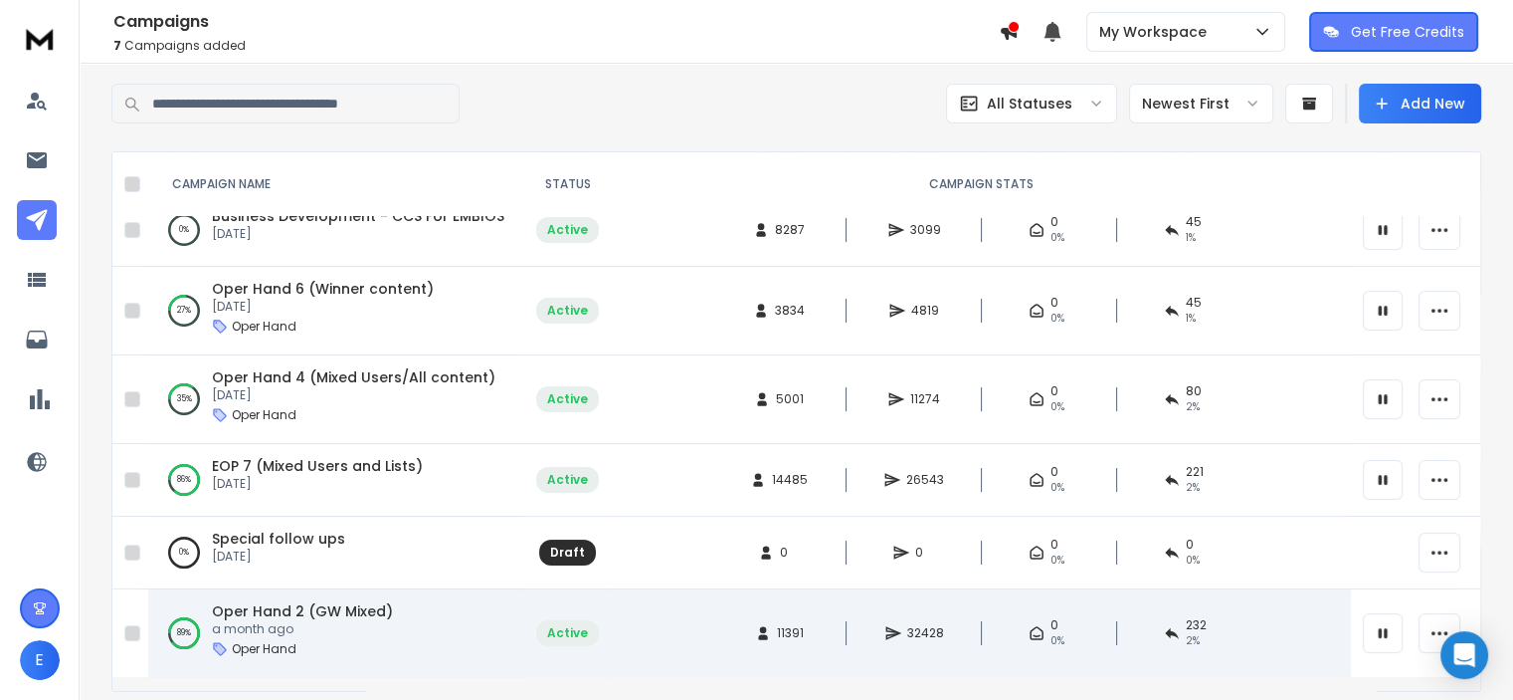
click at [312, 617] on span "Oper Hand 2 (GW Mixed)" at bounding box center [302, 611] width 181 height 20
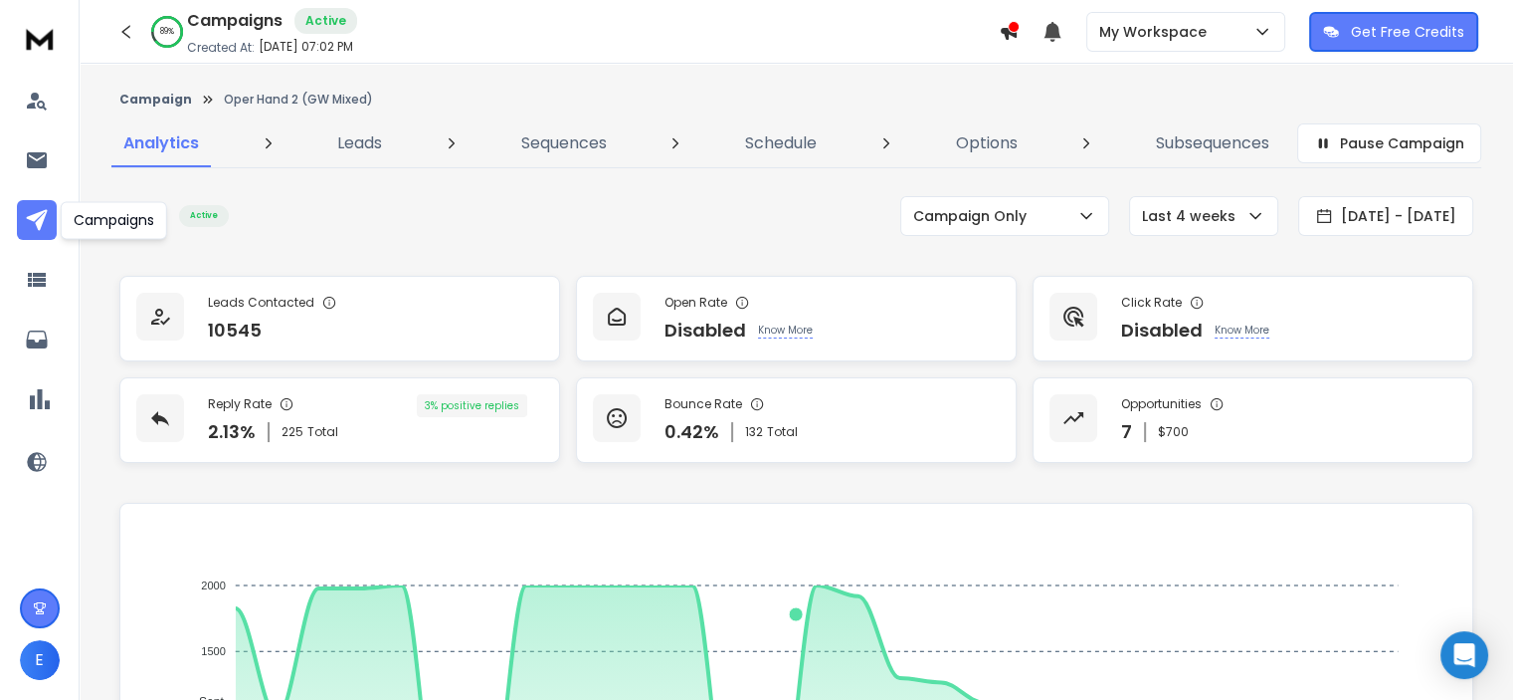
click at [26, 228] on icon at bounding box center [37, 220] width 24 height 24
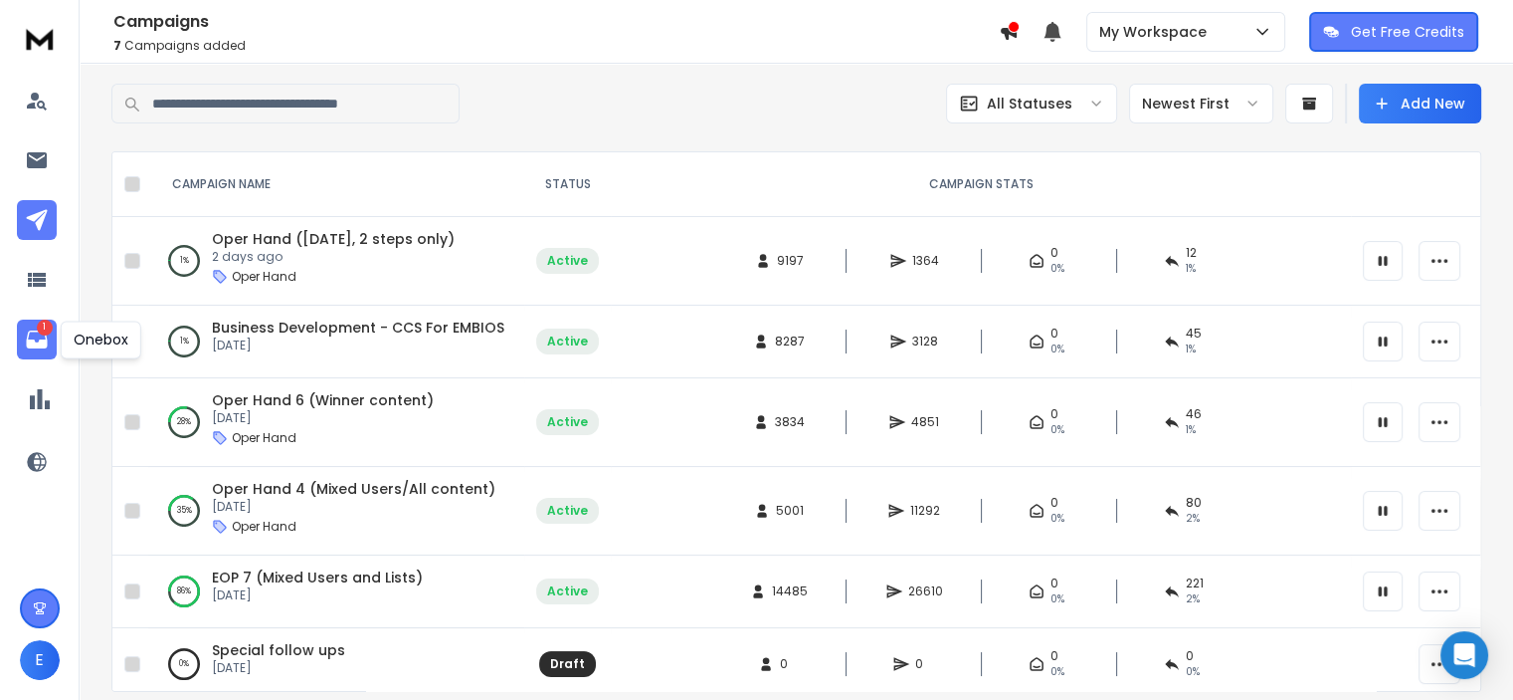
click at [49, 337] on link "1" at bounding box center [37, 339] width 40 height 40
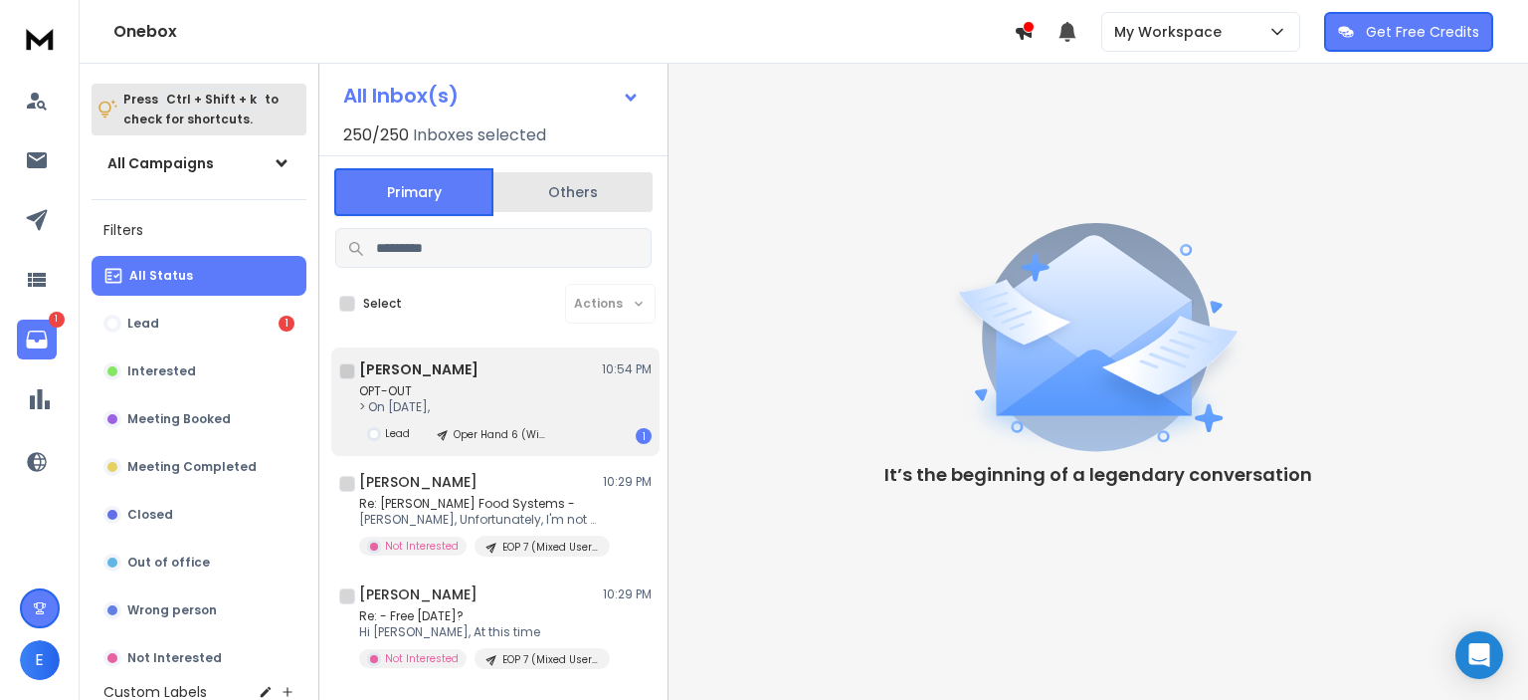
click at [454, 377] on div "[PERSON_NAME] 10:54 PM" at bounding box center [505, 369] width 293 height 20
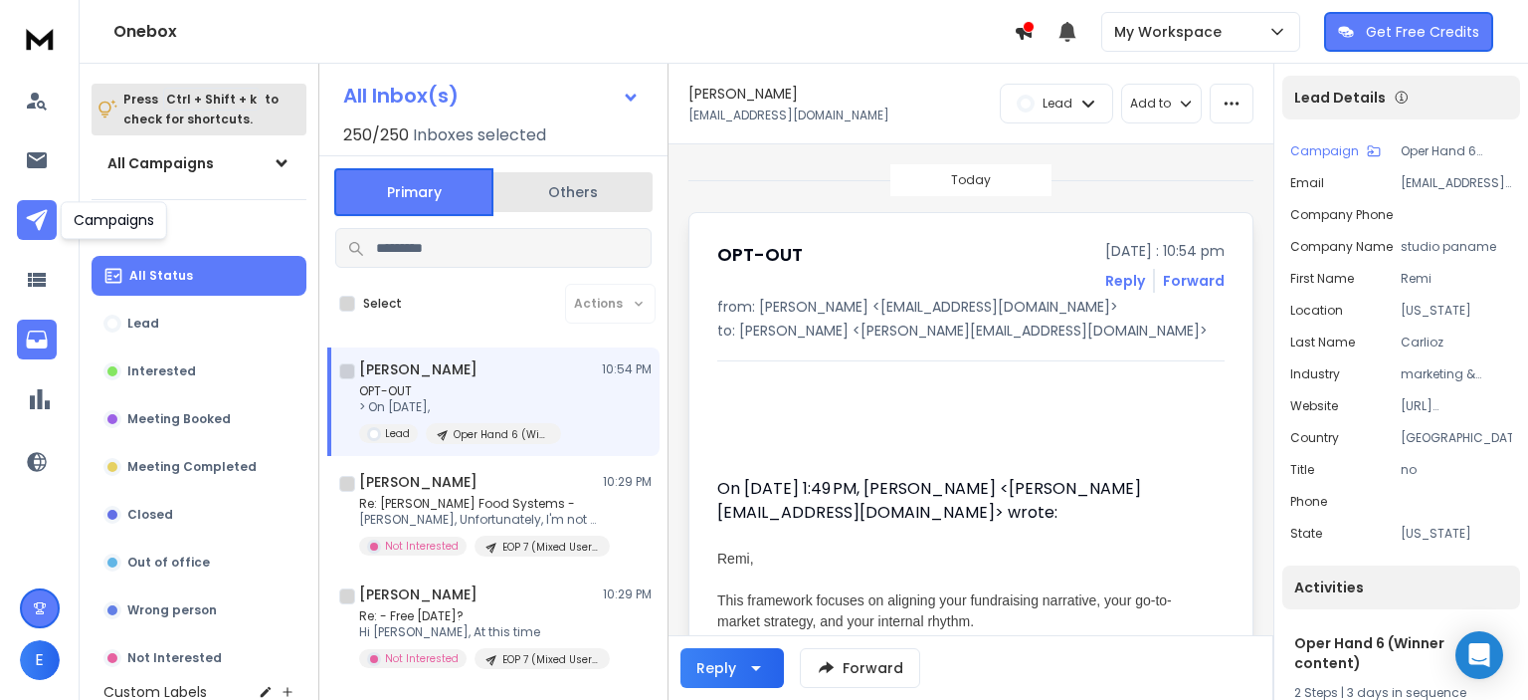
click at [20, 211] on link at bounding box center [37, 220] width 40 height 40
